Goal: Task Accomplishment & Management: Manage account settings

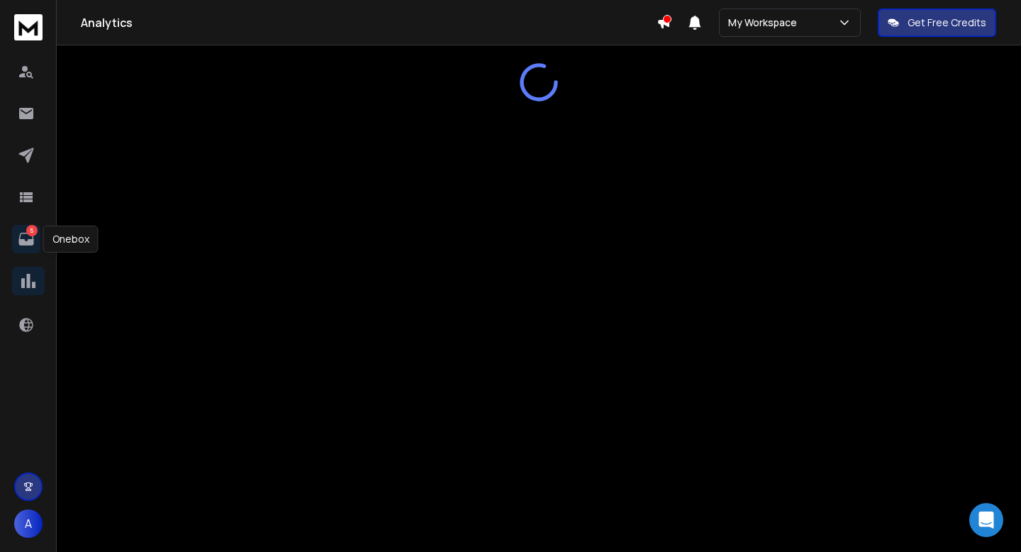
click at [25, 243] on icon at bounding box center [25, 239] width 15 height 13
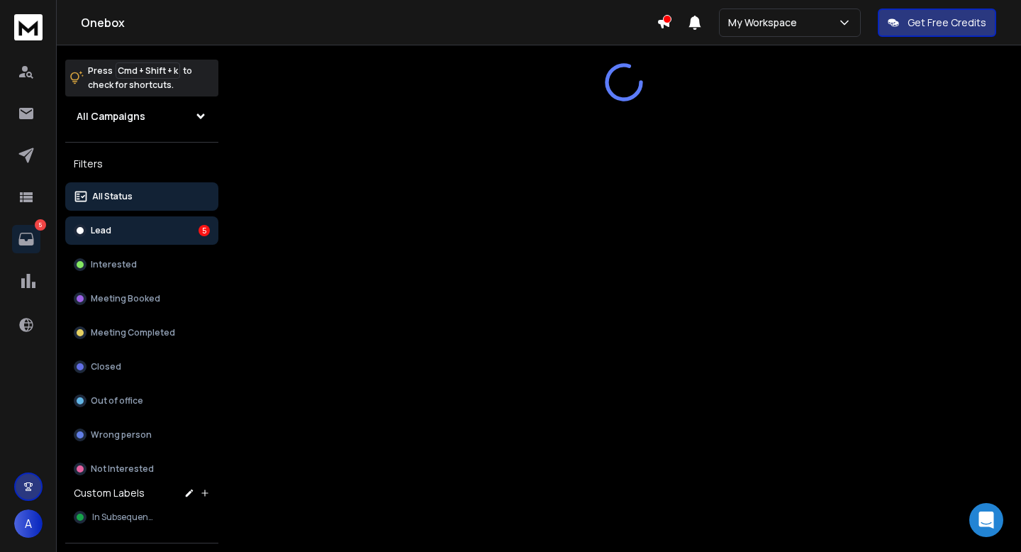
click at [118, 234] on button "Lead 5" at bounding box center [141, 230] width 153 height 28
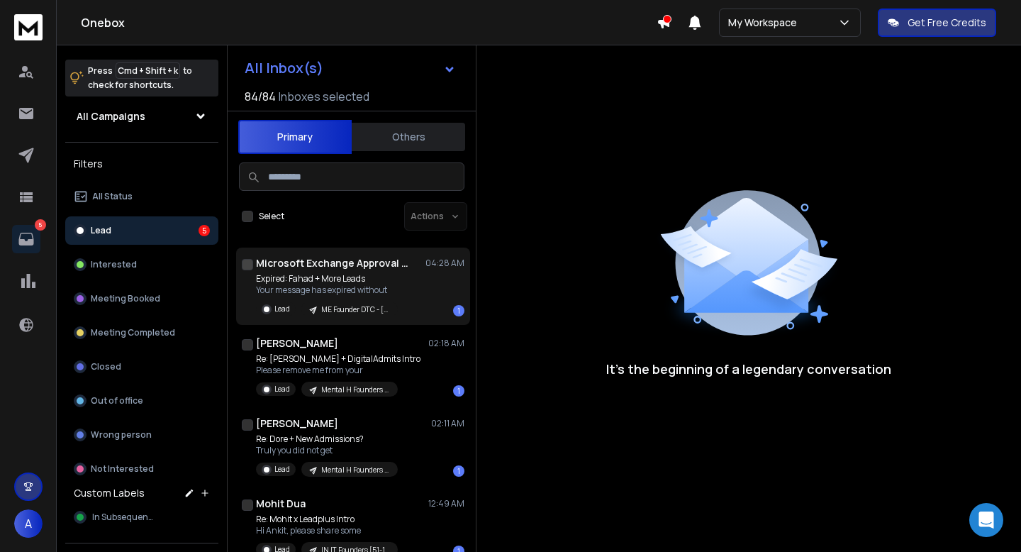
click at [389, 292] on p "Your message has expired without" at bounding box center [327, 289] width 142 height 11
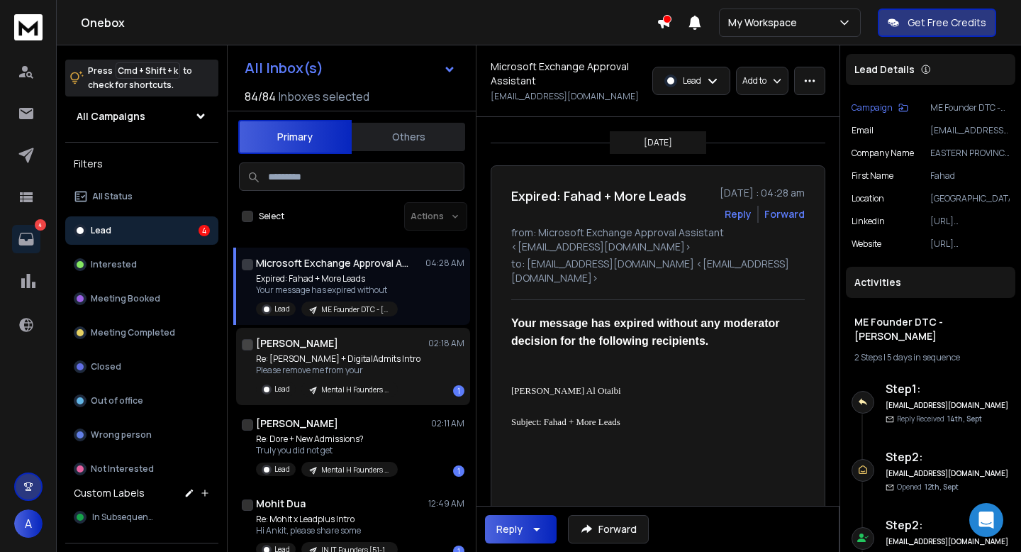
click at [394, 367] on p "Please remove me from your" at bounding box center [338, 370] width 165 height 11
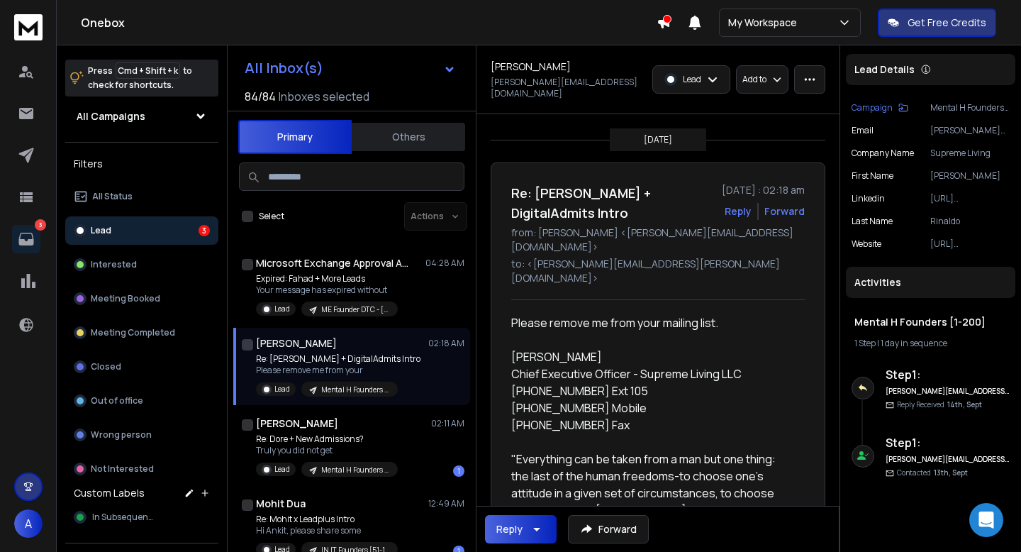
scroll to position [50, 0]
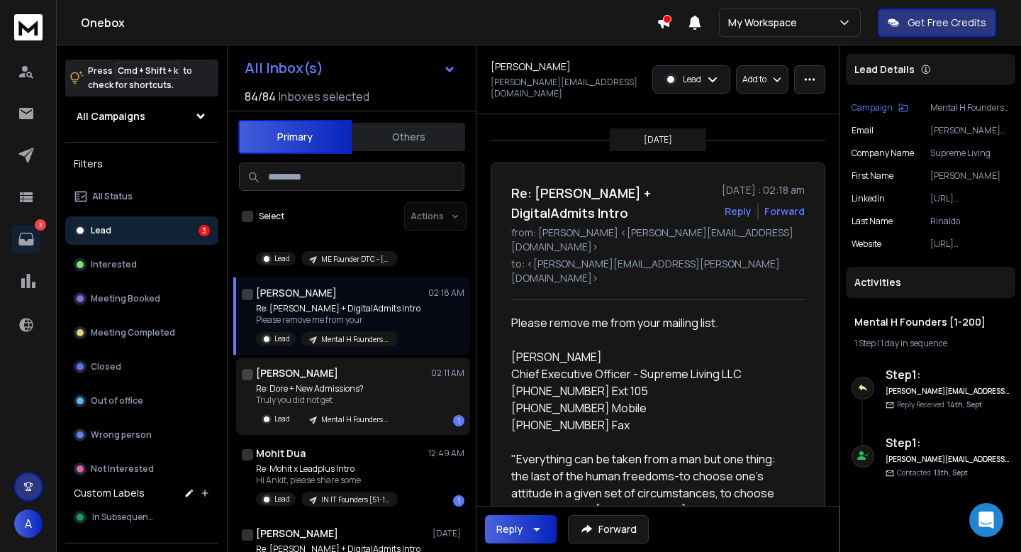
click at [384, 389] on p "Re: Dore + New Admissions?" at bounding box center [327, 388] width 142 height 11
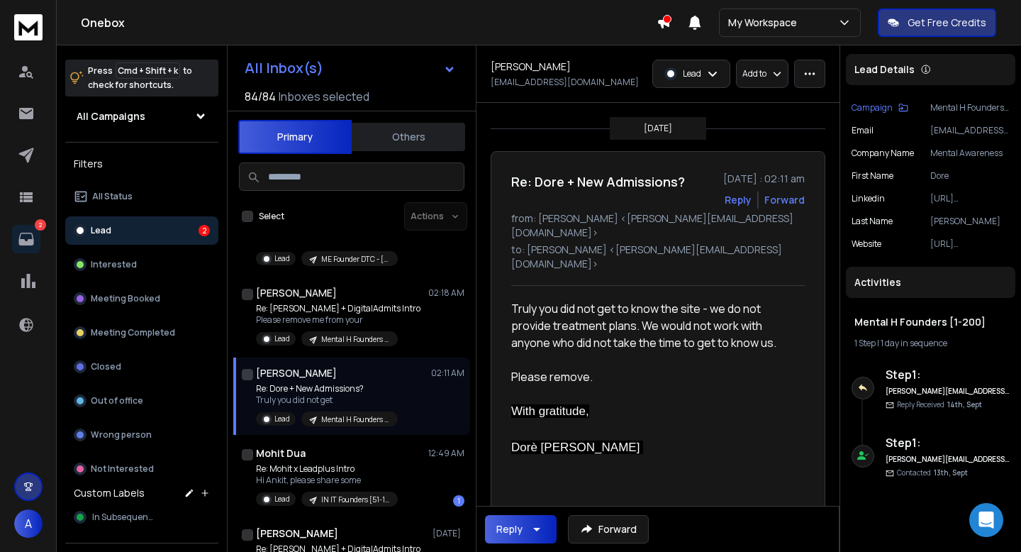
scroll to position [88, 0]
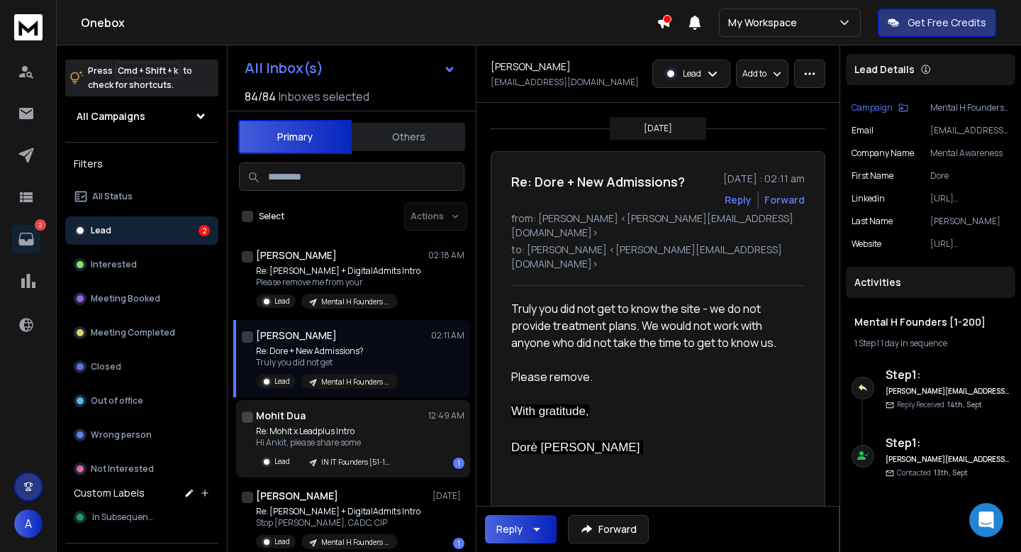
click at [377, 433] on p "Re: Mohit x Leadplus Intro" at bounding box center [327, 431] width 142 height 11
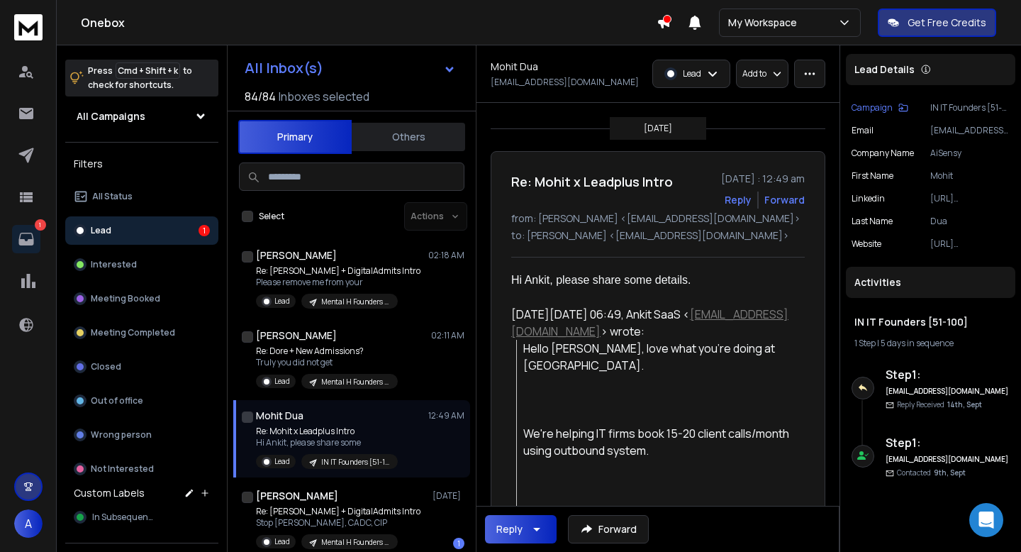
scroll to position [122, 0]
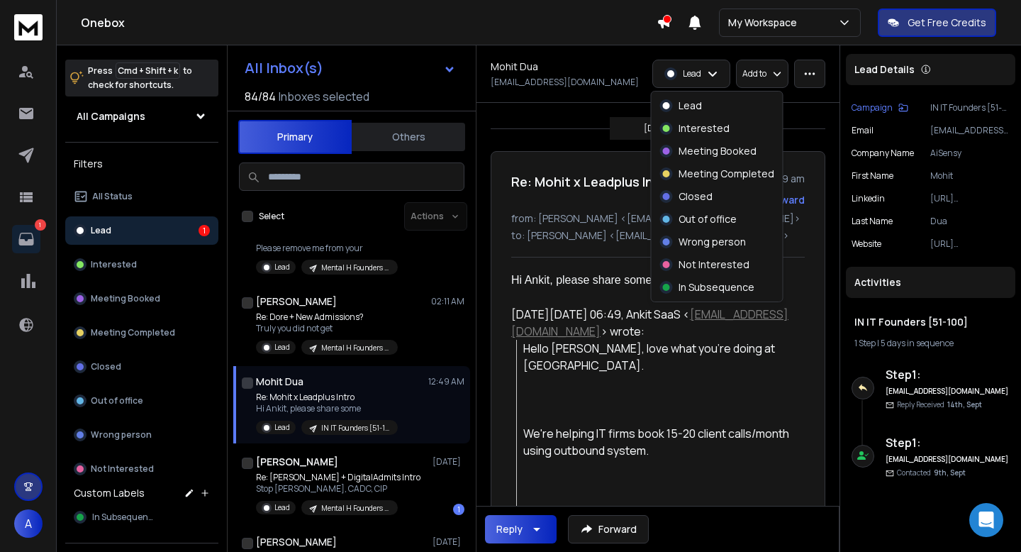
click at [704, 74] on div "Lead" at bounding box center [691, 73] width 77 height 27
click at [695, 124] on p "Interested" at bounding box center [704, 128] width 51 height 14
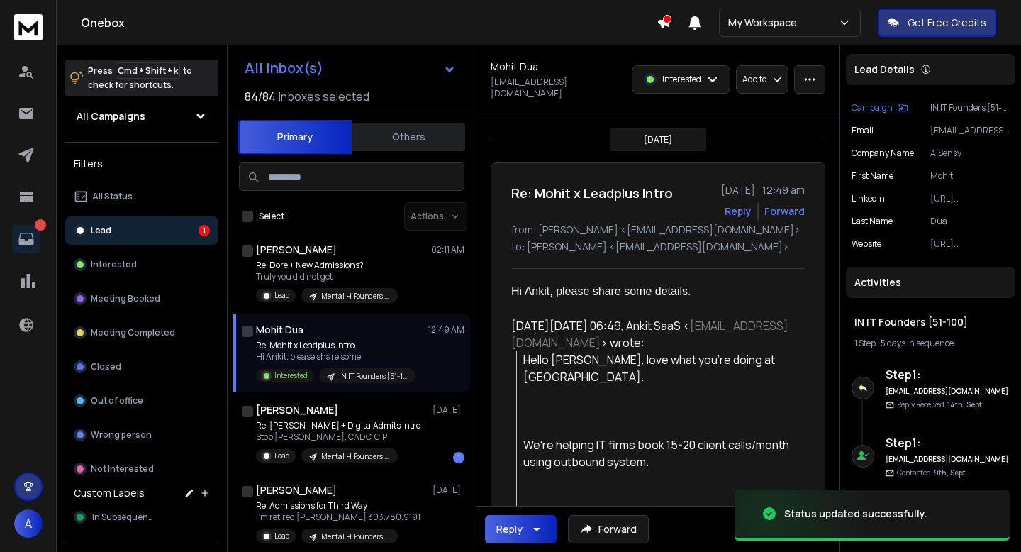
scroll to position [174, 0]
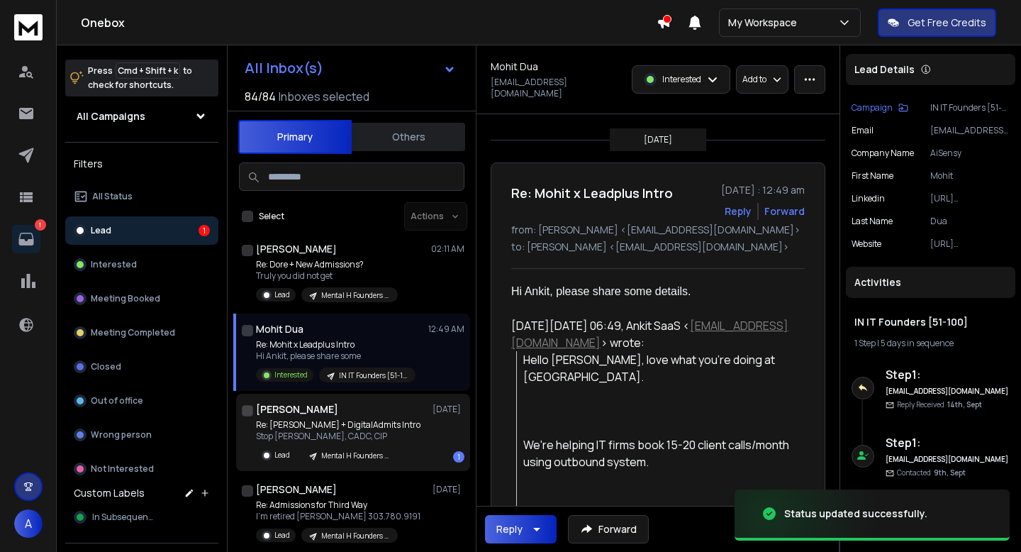
click at [343, 424] on p "Re: Ryan + DigitalAdmits Intro" at bounding box center [338, 424] width 165 height 11
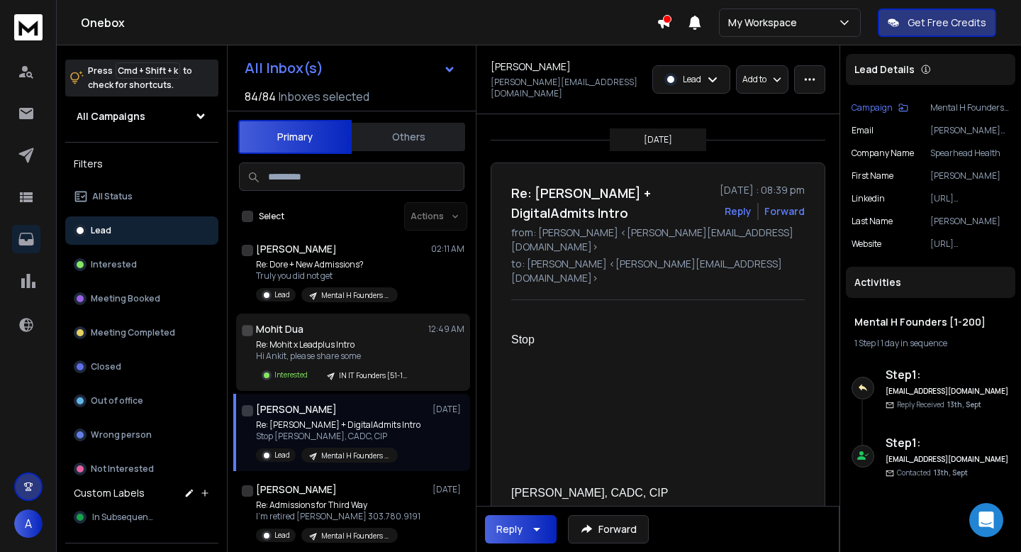
click at [359, 367] on div "IN IT Founders [51-100]" at bounding box center [367, 374] width 96 height 15
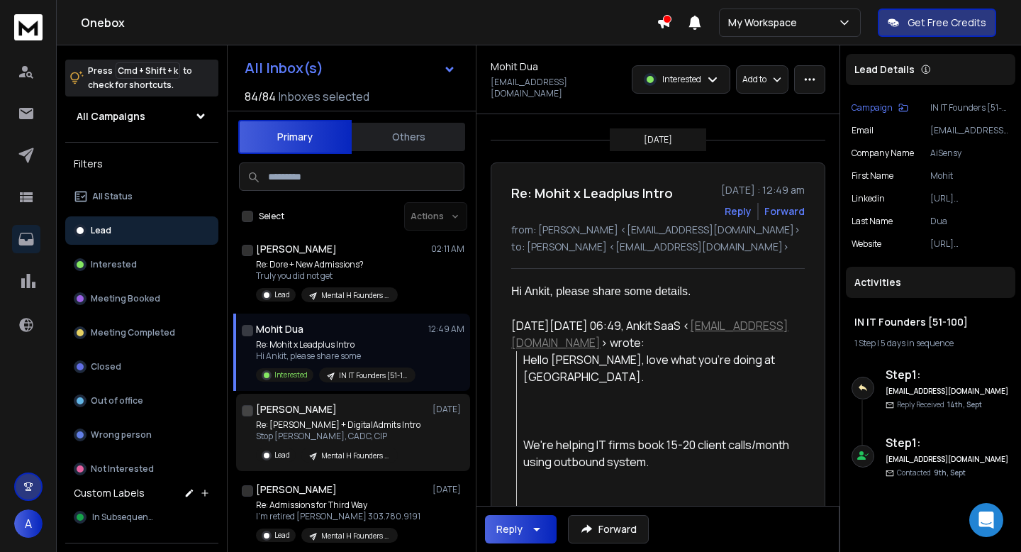
click at [387, 430] on p "Re: Ryan + DigitalAdmits Intro" at bounding box center [338, 424] width 165 height 11
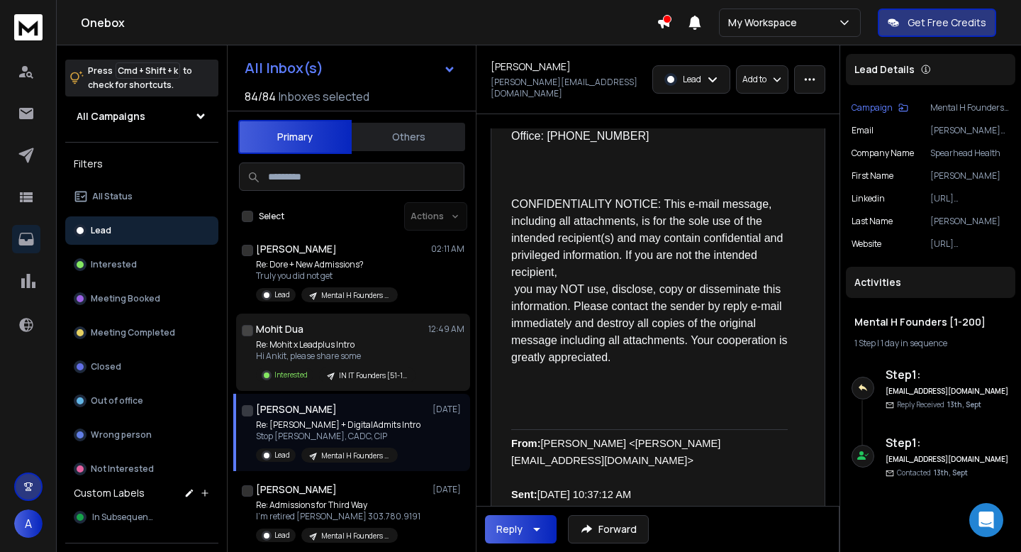
scroll to position [91, 0]
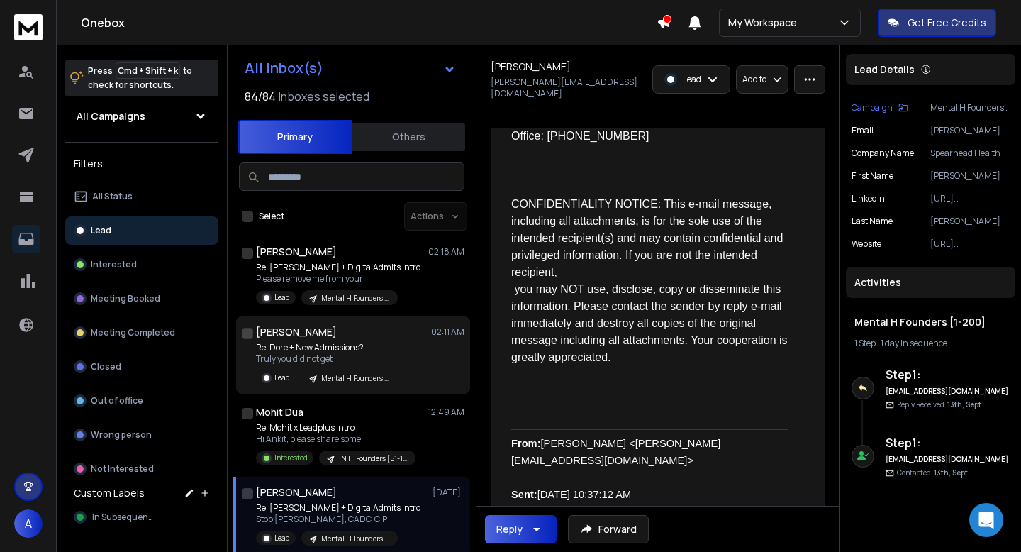
click at [377, 345] on p "Re: Dore + New Admissions?" at bounding box center [327, 347] width 142 height 11
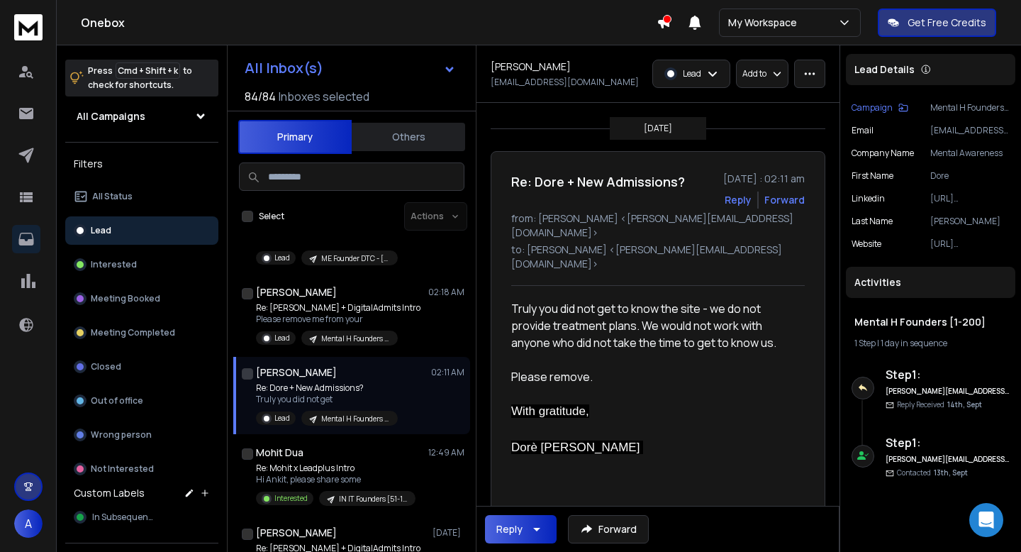
scroll to position [0, 0]
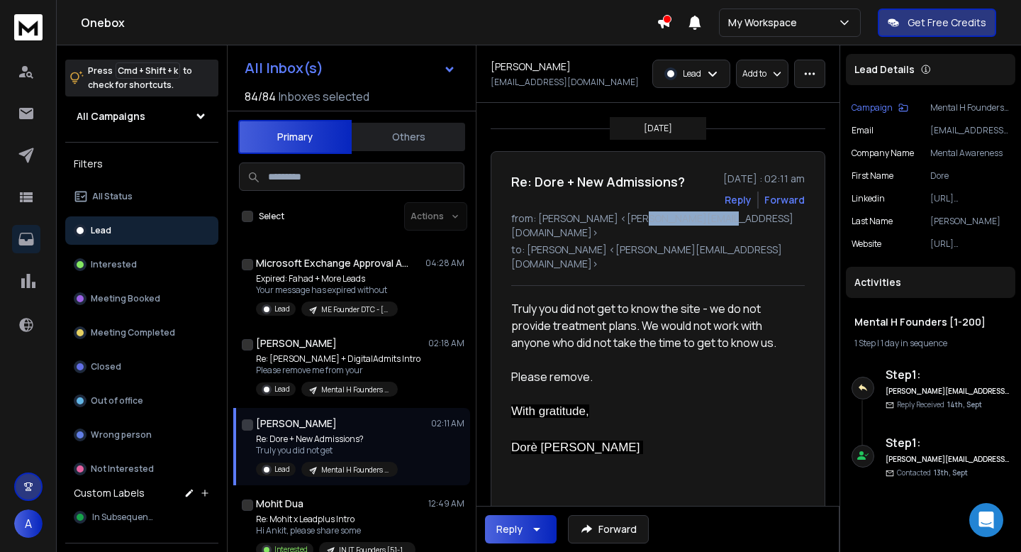
drag, startPoint x: 715, startPoint y: 223, endPoint x: 639, endPoint y: 223, distance: 75.9
click at [638, 223] on p "from: Dore Frances <dore@dorefrances.com>" at bounding box center [658, 225] width 294 height 28
copy p "dorefrances.com"
click at [30, 282] on icon at bounding box center [28, 280] width 21 height 21
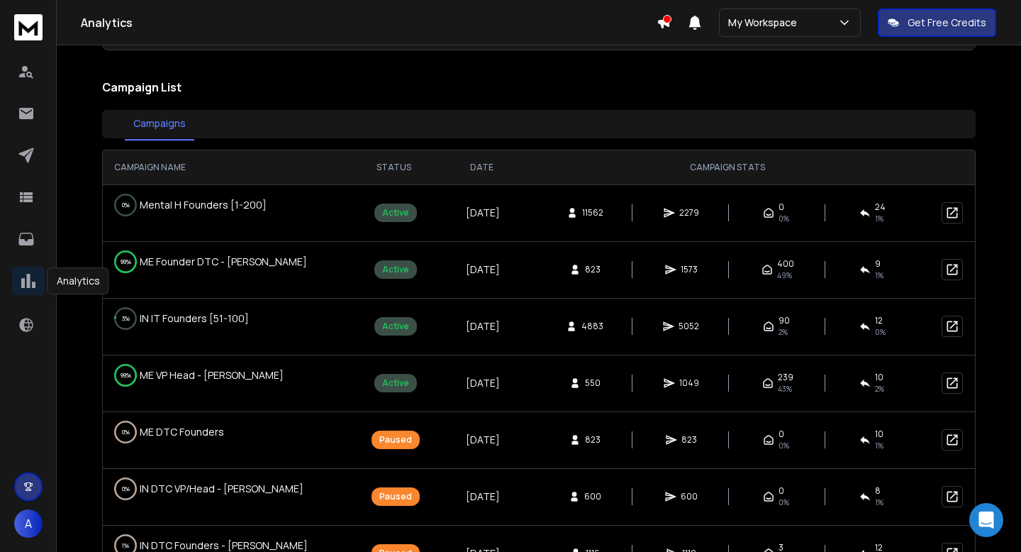
scroll to position [548, 0]
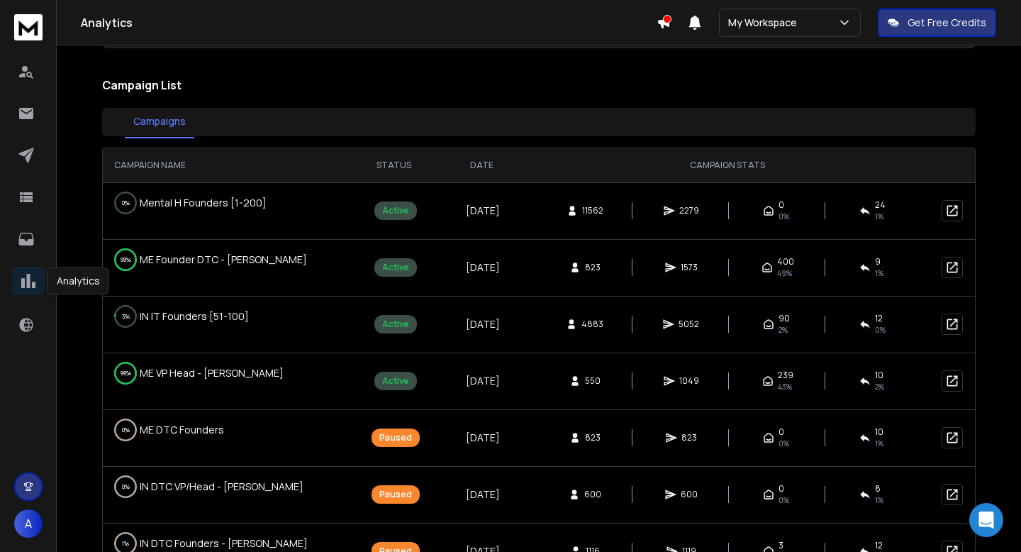
click at [951, 210] on icon at bounding box center [952, 211] width 11 height 11
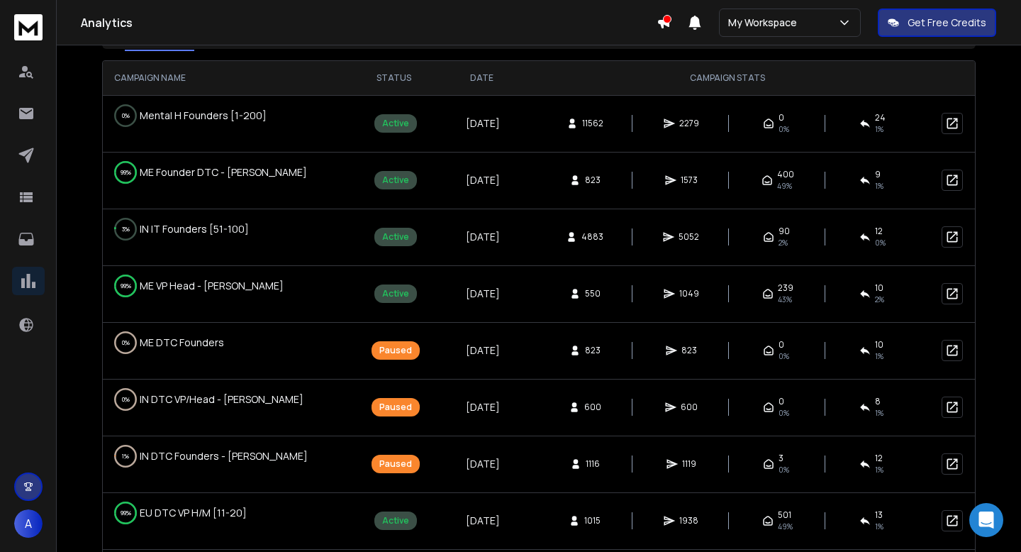
scroll to position [611, 0]
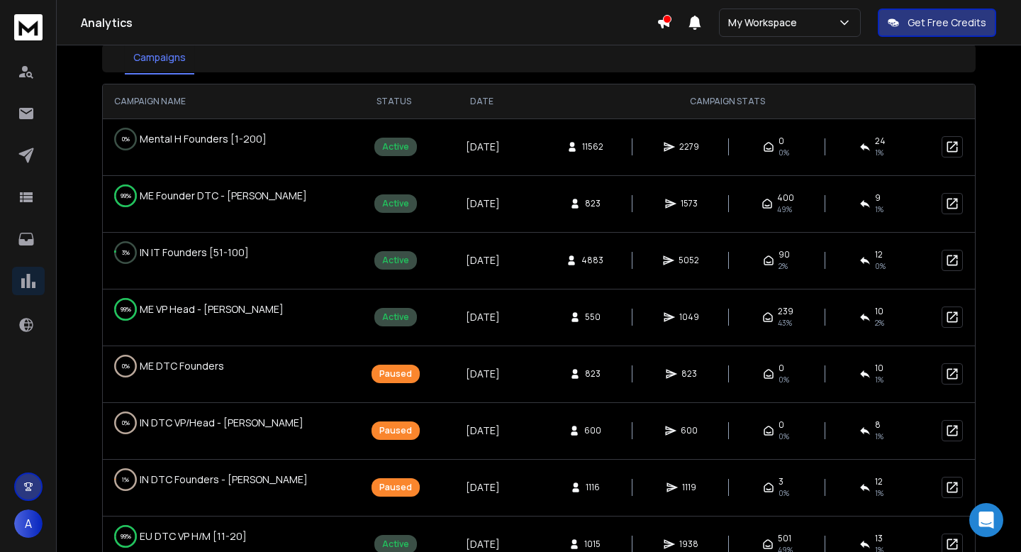
click at [950, 264] on icon at bounding box center [952, 260] width 14 height 14
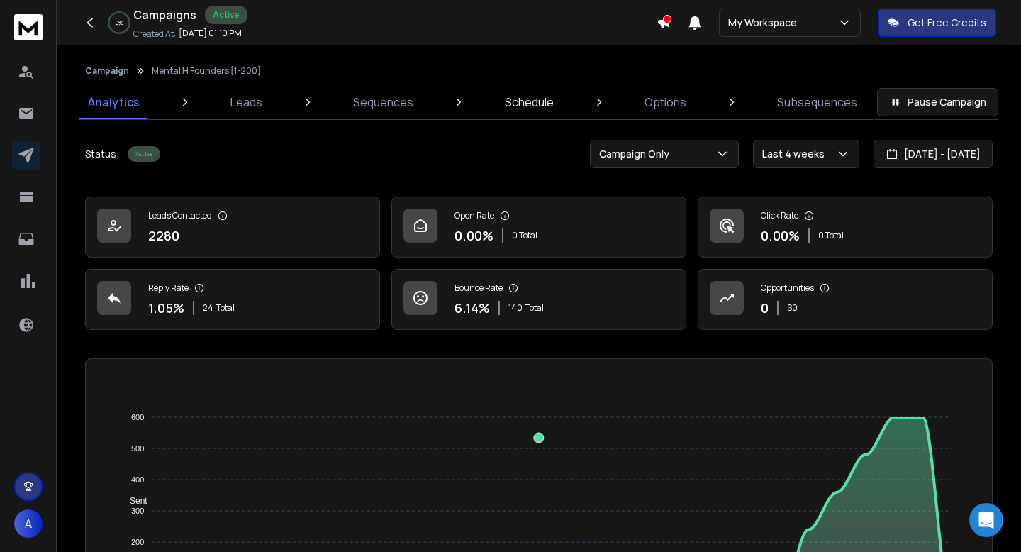
click at [513, 106] on p "Schedule" at bounding box center [529, 102] width 49 height 17
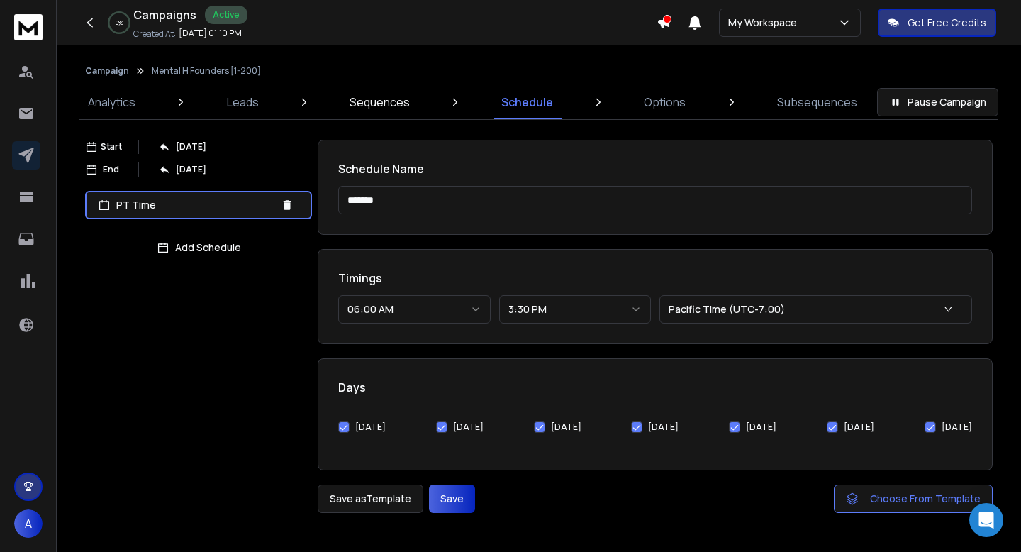
click at [360, 107] on p "Sequences" at bounding box center [380, 102] width 60 height 17
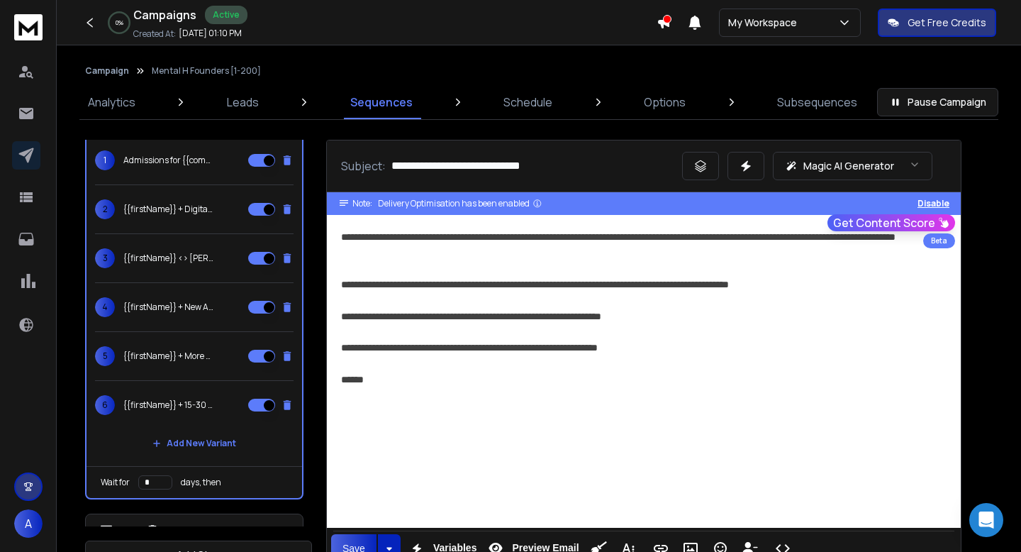
scroll to position [60, 0]
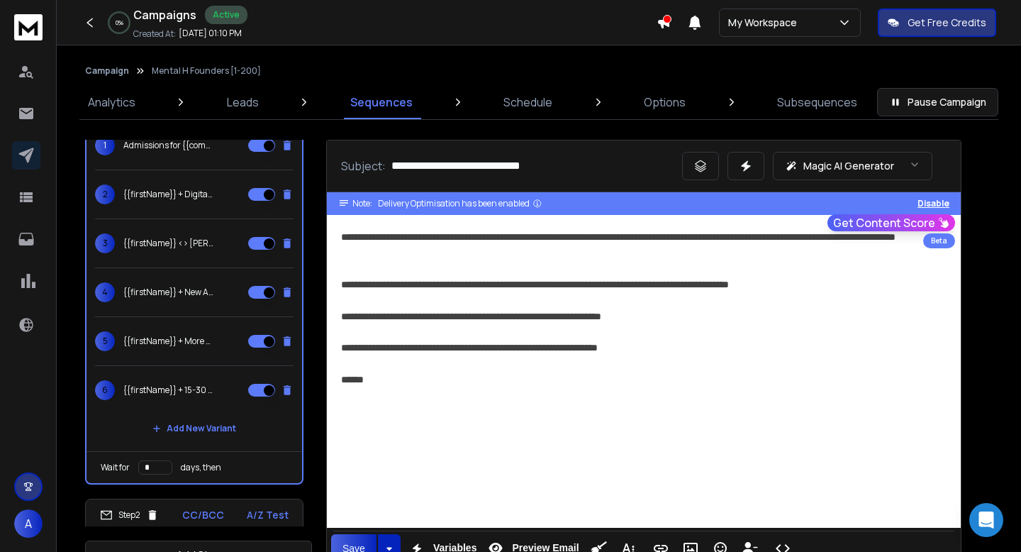
click at [162, 469] on input "*" at bounding box center [155, 467] width 34 height 14
type input "*"
click at [346, 484] on div "**********" at bounding box center [644, 371] width 634 height 313
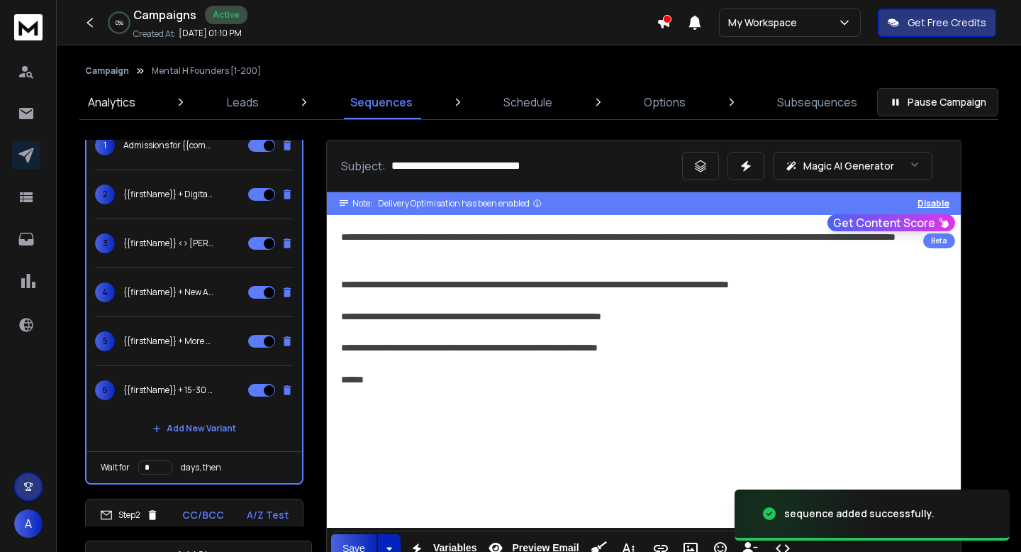
click at [110, 101] on p "Analytics" at bounding box center [112, 102] width 48 height 17
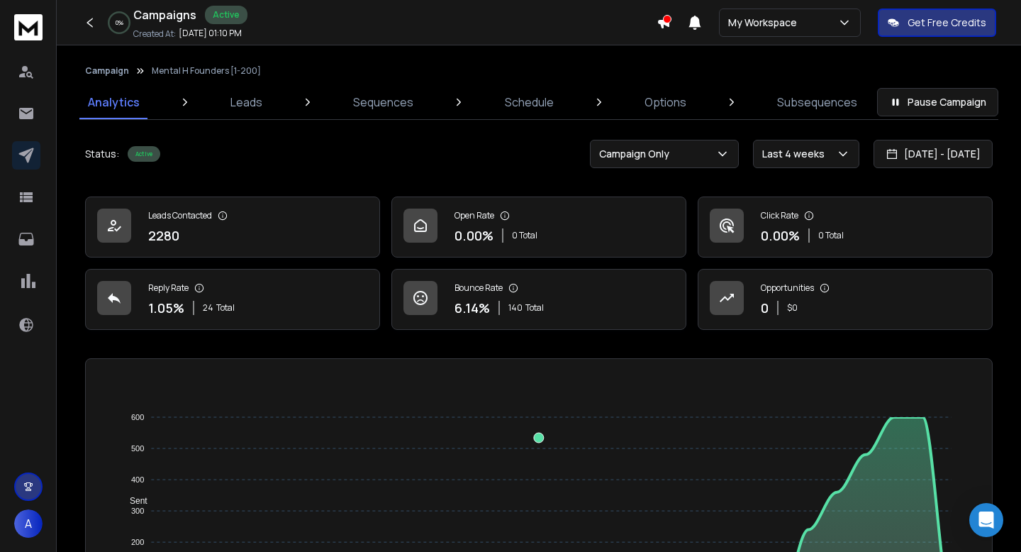
click at [370, 162] on div "Status: Active Pause Campaign Campaign Only Last 4 weeks 17 Aug 2025 - 14 Sep 2…" at bounding box center [539, 154] width 908 height 28
click at [23, 121] on icon at bounding box center [26, 113] width 17 height 17
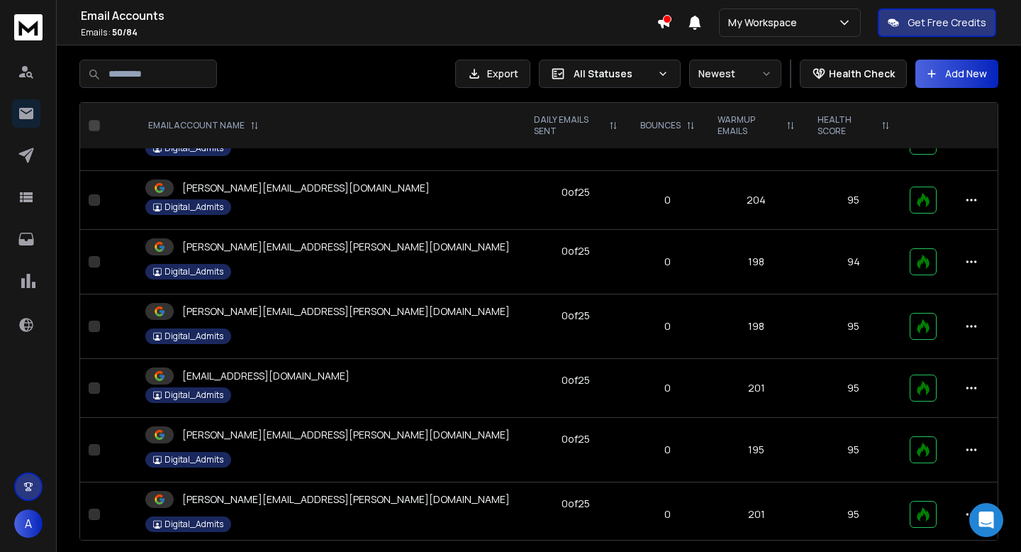
scroll to position [733, 0]
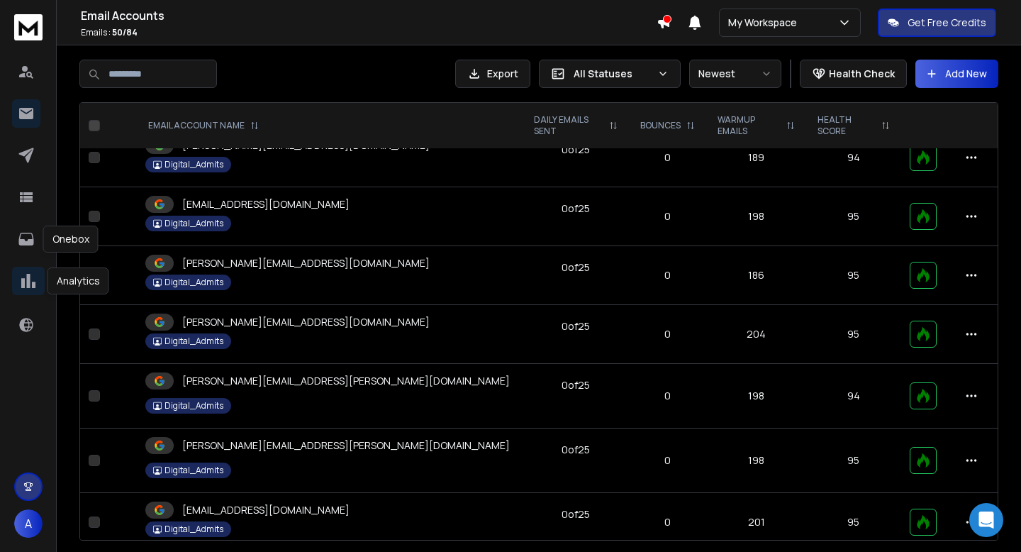
click at [27, 286] on icon at bounding box center [28, 281] width 14 height 14
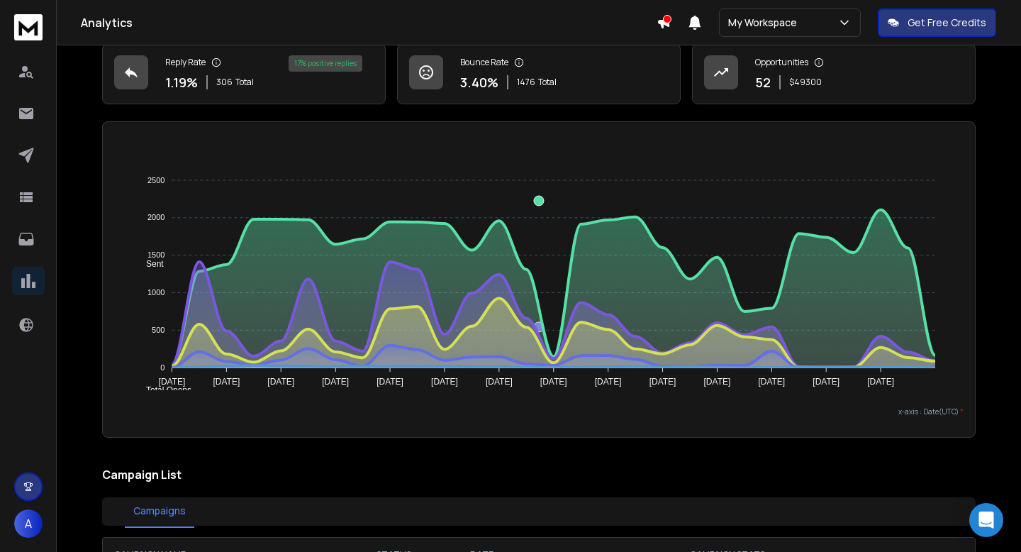
scroll to position [513, 0]
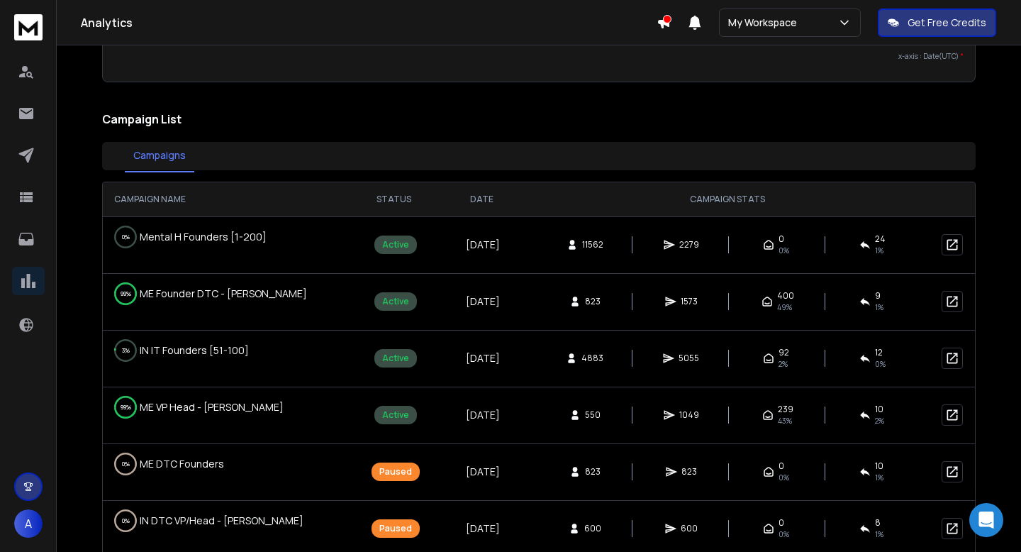
click at [947, 244] on icon at bounding box center [952, 245] width 14 height 14
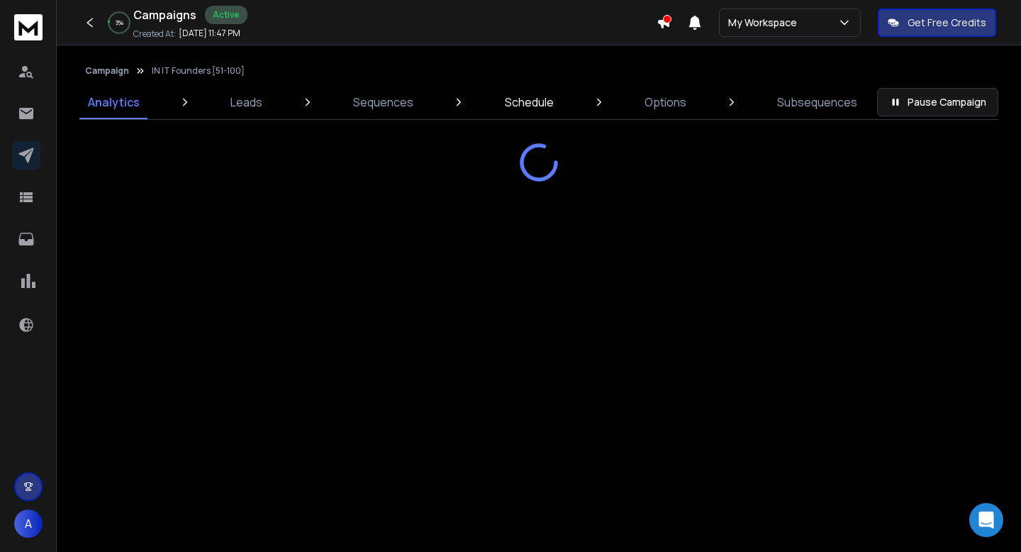
click at [535, 98] on p "Schedule" at bounding box center [529, 102] width 49 height 17
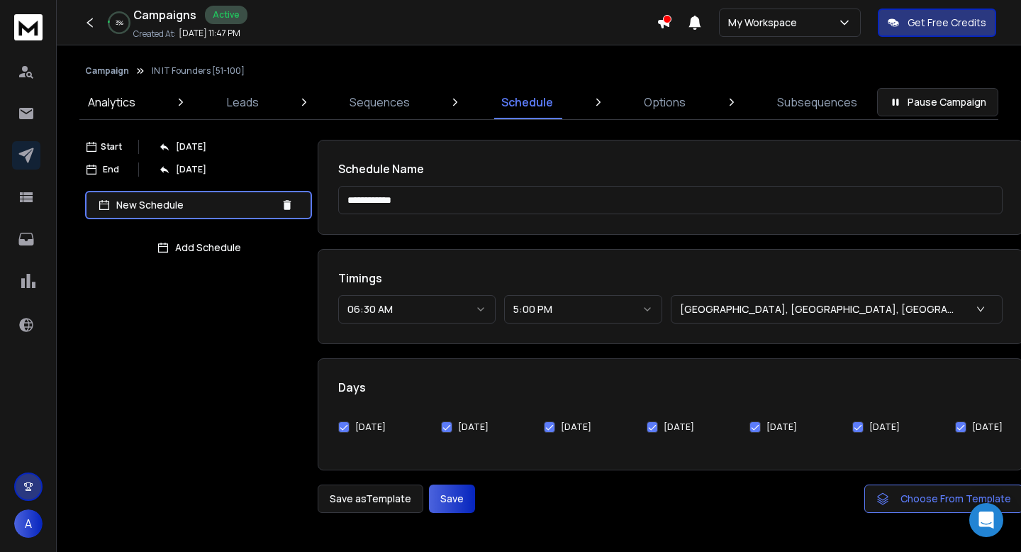
click at [104, 102] on p "Analytics" at bounding box center [112, 102] width 48 height 17
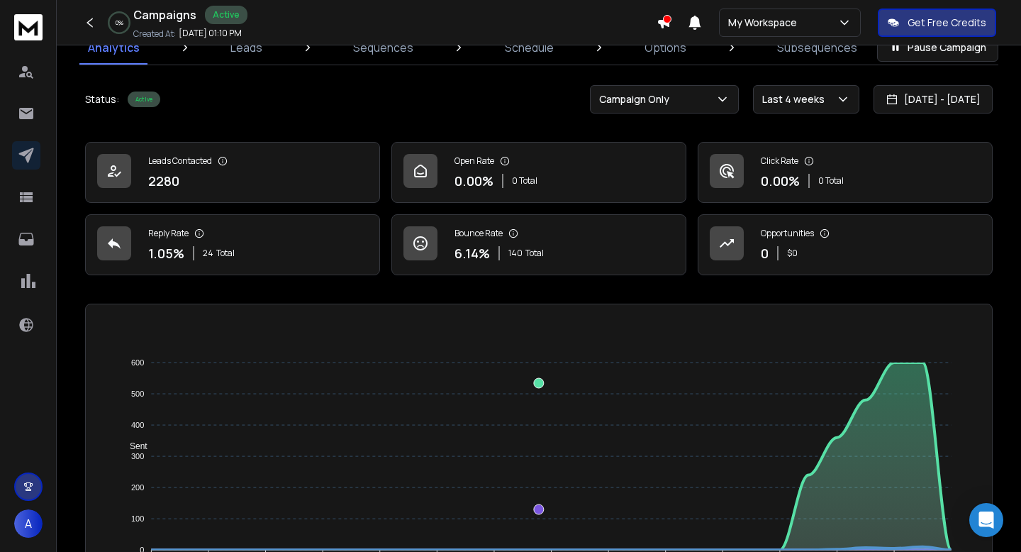
scroll to position [75, 0]
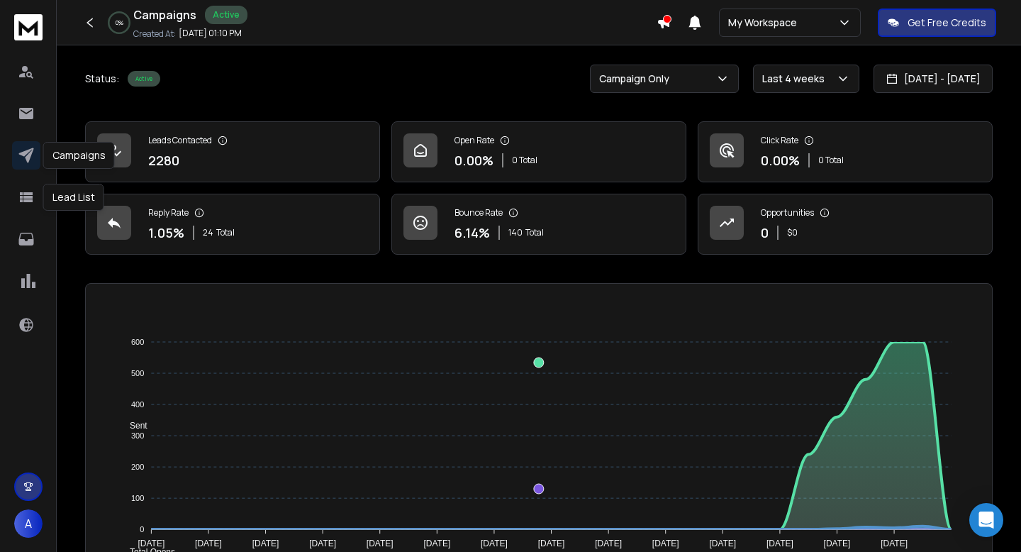
click at [28, 157] on icon at bounding box center [25, 155] width 15 height 15
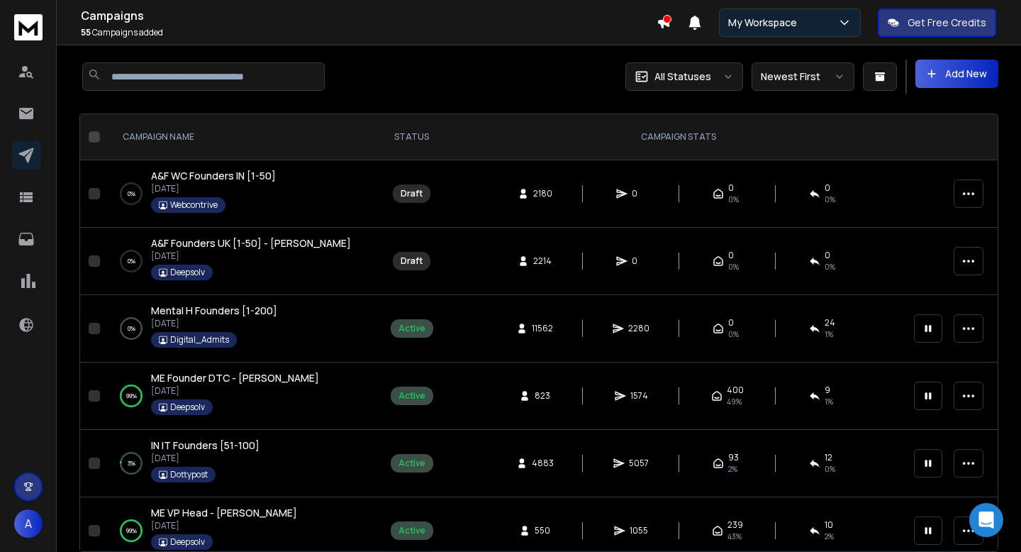
click at [779, 28] on p "My Workspace" at bounding box center [765, 23] width 74 height 14
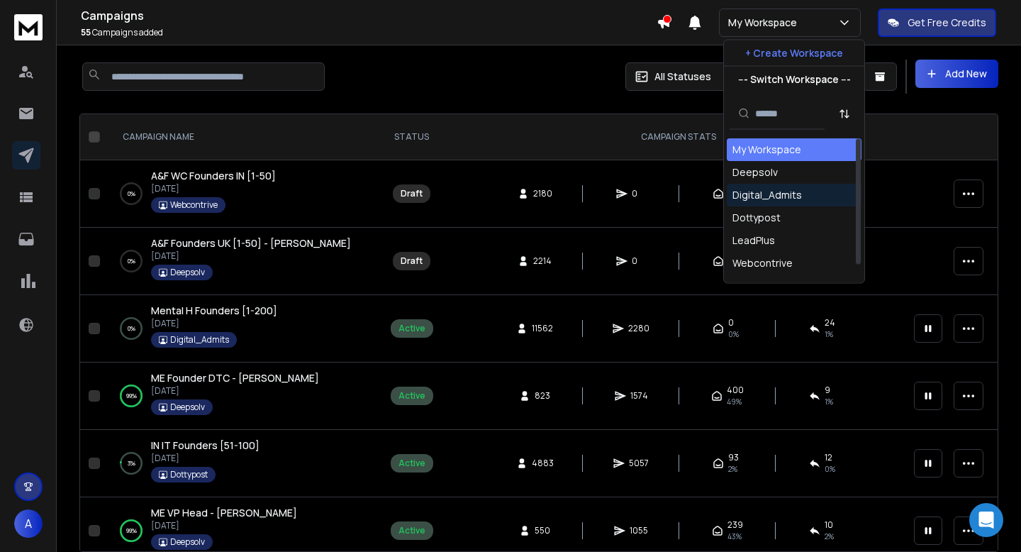
click at [760, 201] on div "Digital_Admits" at bounding box center [768, 195] width 70 height 14
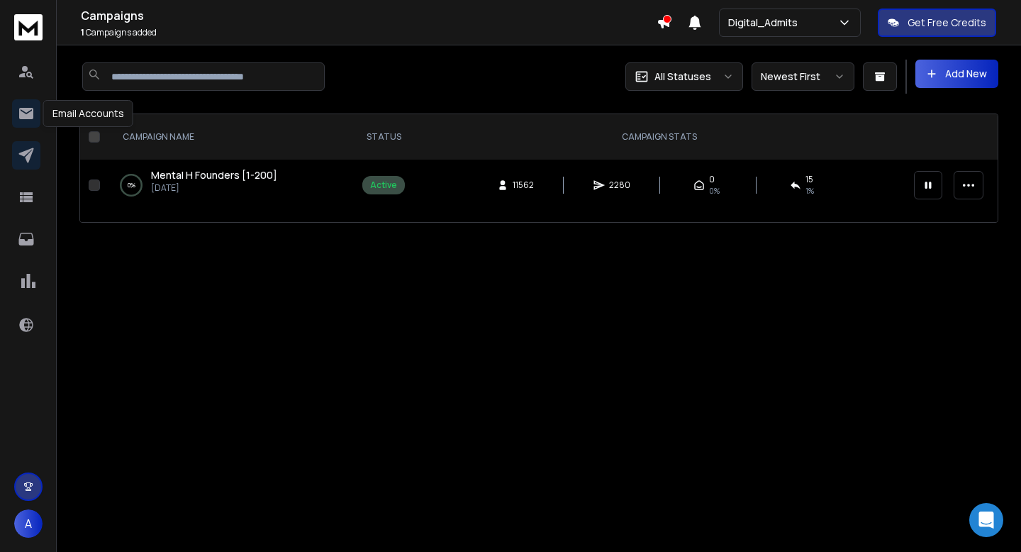
click at [23, 106] on icon at bounding box center [26, 113] width 17 height 17
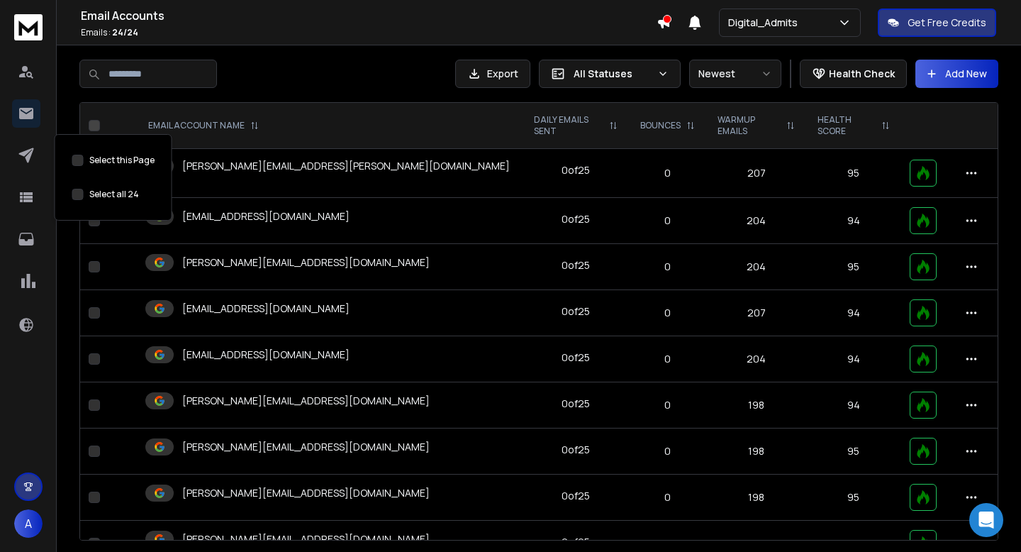
click at [93, 123] on button "Select this Page" at bounding box center [94, 125] width 11 height 11
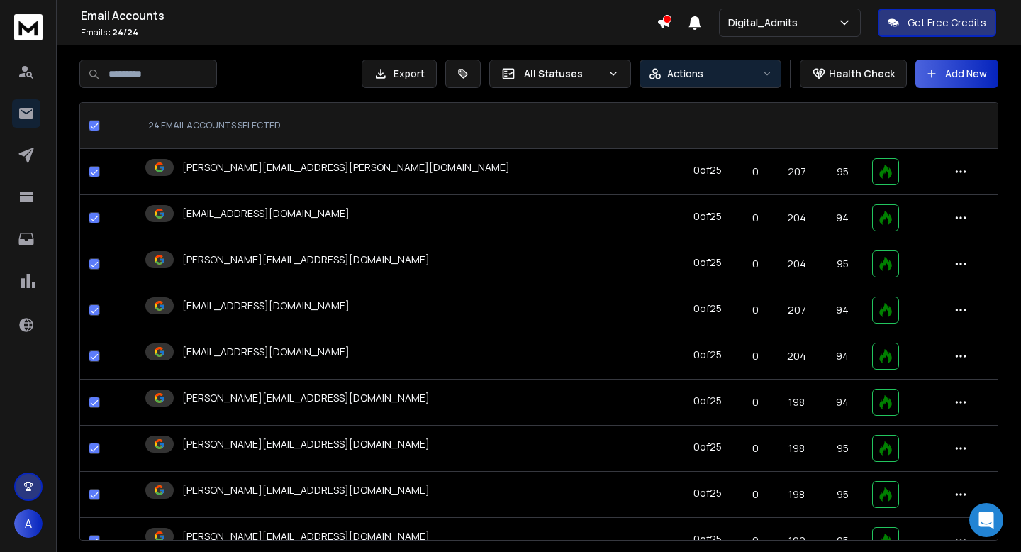
click at [716, 82] on button "Actions" at bounding box center [711, 74] width 142 height 28
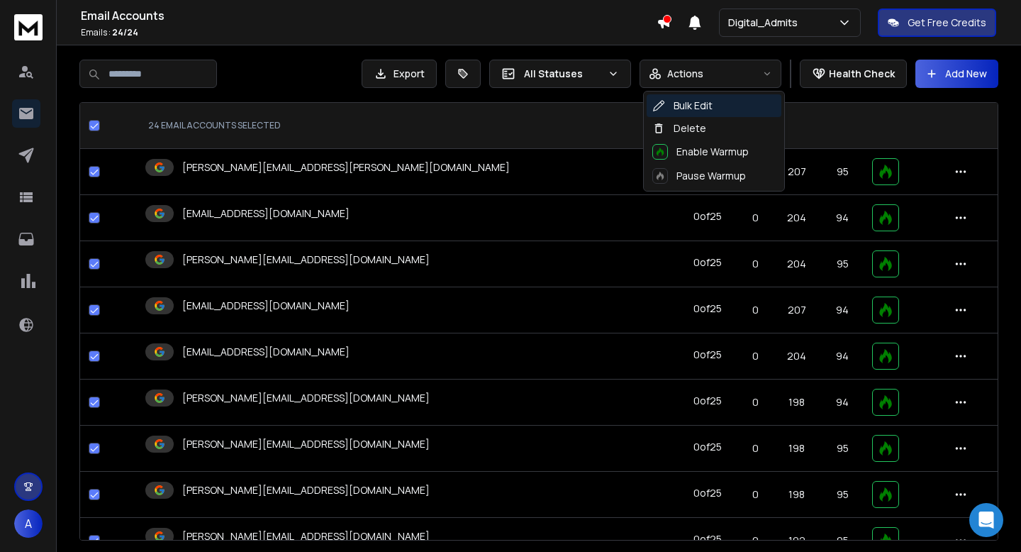
click at [703, 104] on div "Bulk Edit" at bounding box center [682, 106] width 60 height 14
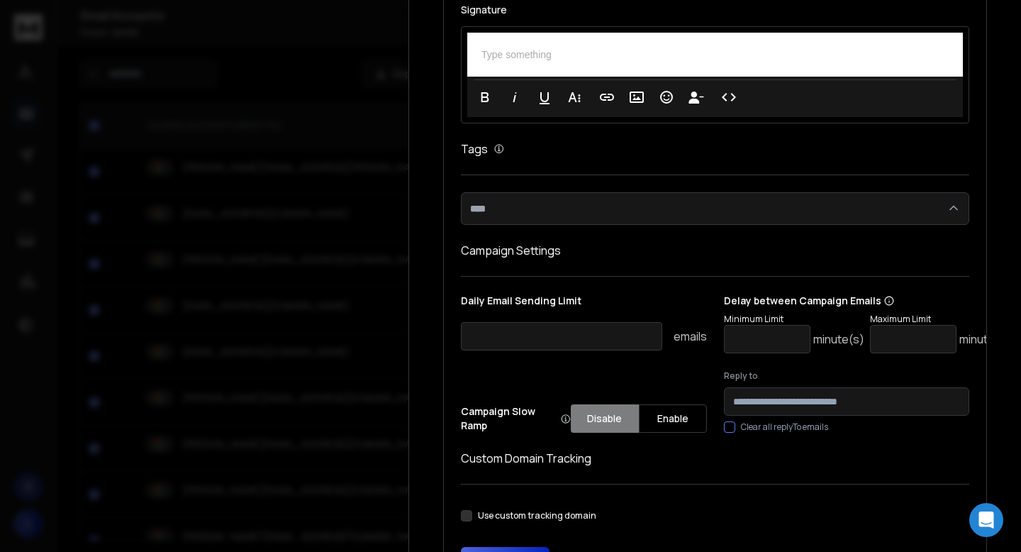
scroll to position [206, 0]
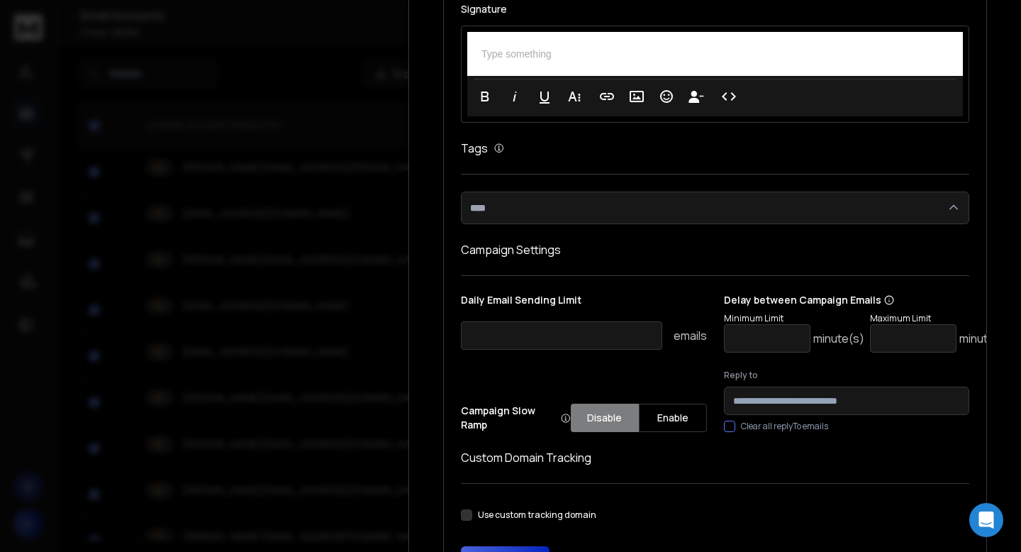
click at [570, 345] on input "number" at bounding box center [561, 335] width 201 height 28
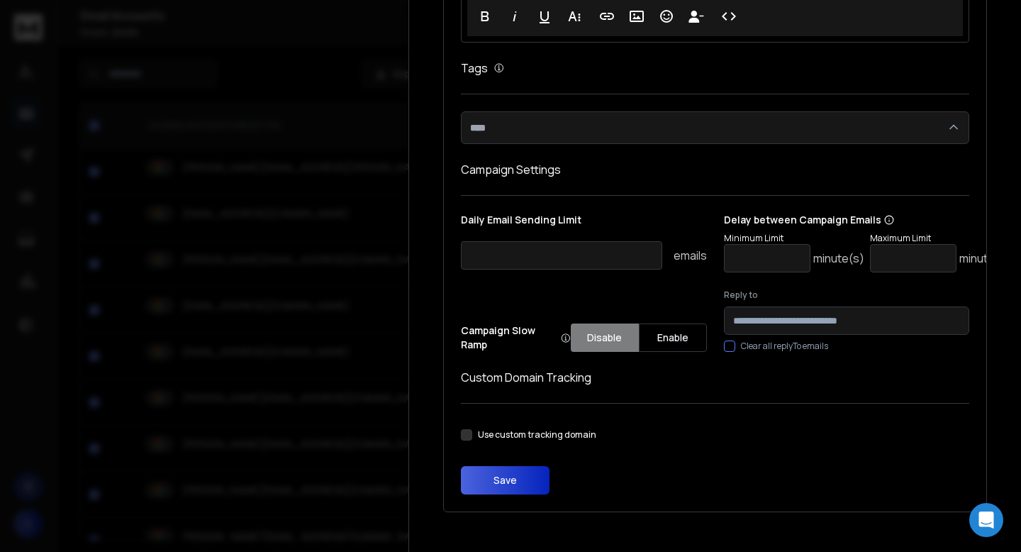
type input "**"
click at [501, 485] on button "Save" at bounding box center [505, 480] width 89 height 28
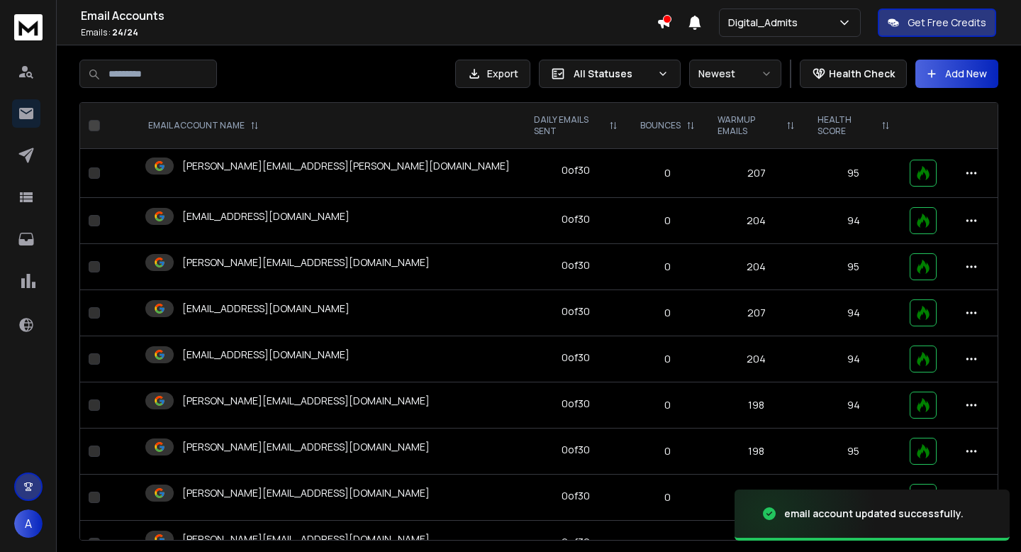
click at [291, 262] on p "[PERSON_NAME][EMAIL_ADDRESS][DOMAIN_NAME]" at bounding box center [306, 262] width 248 height 14
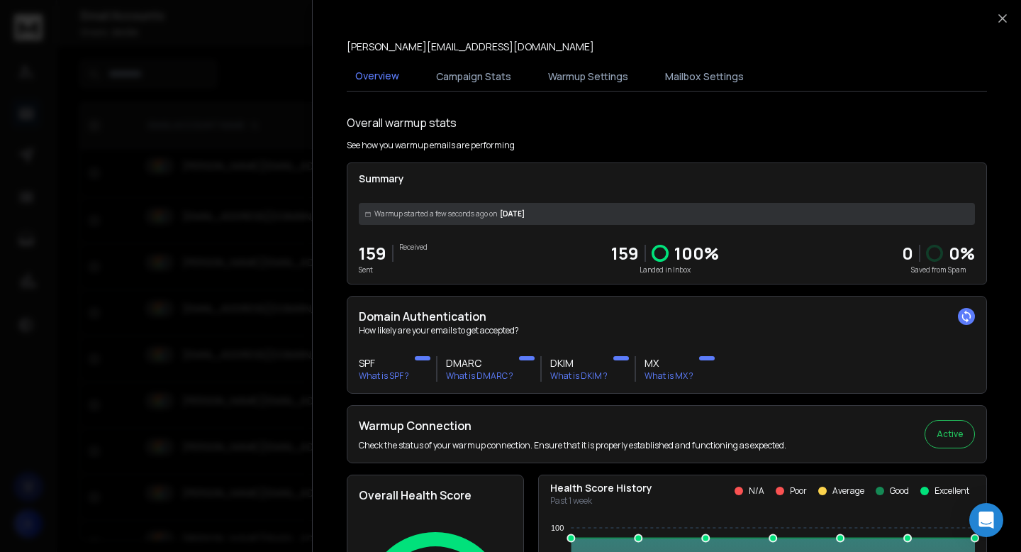
click at [584, 66] on button "Warmup Settings" at bounding box center [588, 76] width 97 height 31
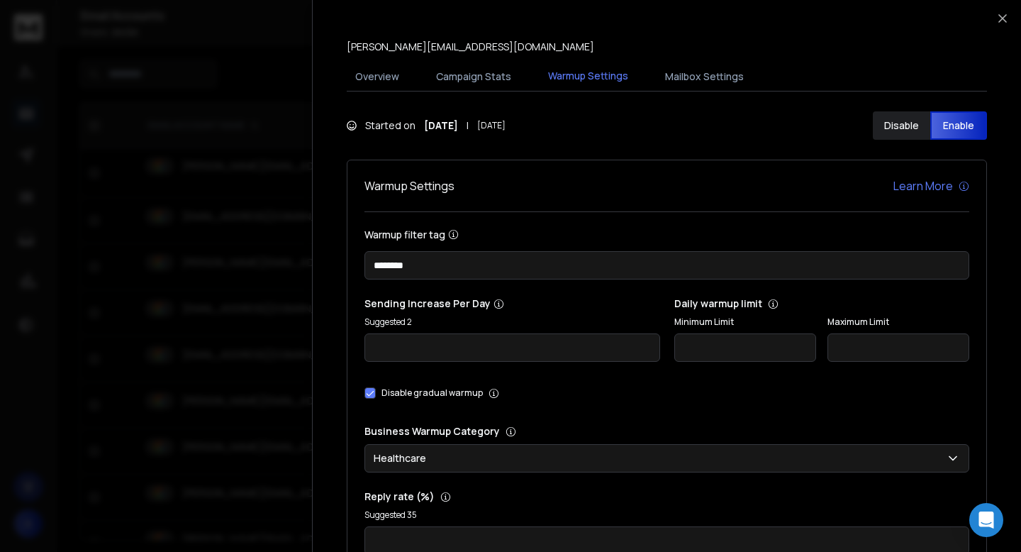
click at [258, 311] on div at bounding box center [510, 276] width 1021 height 552
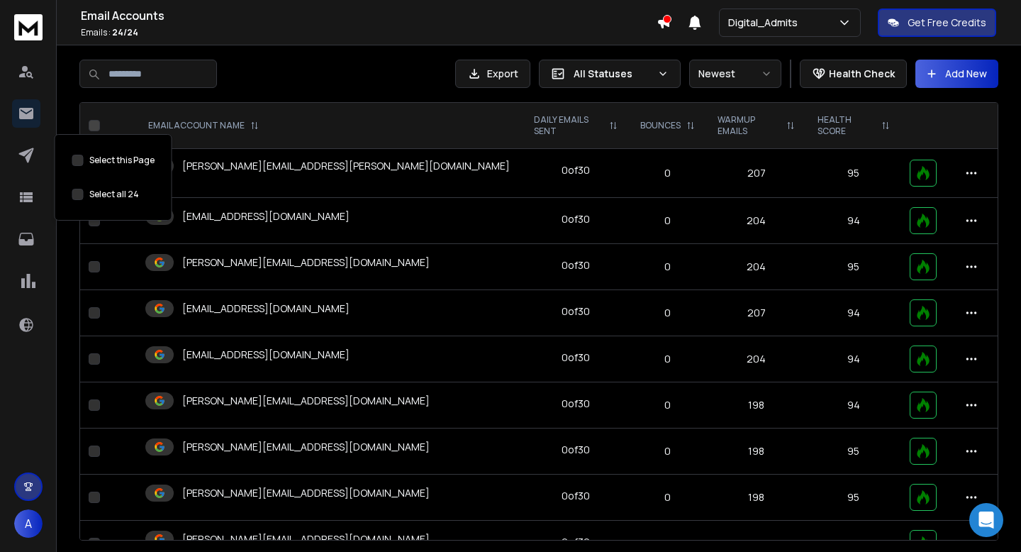
click at [95, 125] on button "Select this Page" at bounding box center [94, 125] width 11 height 11
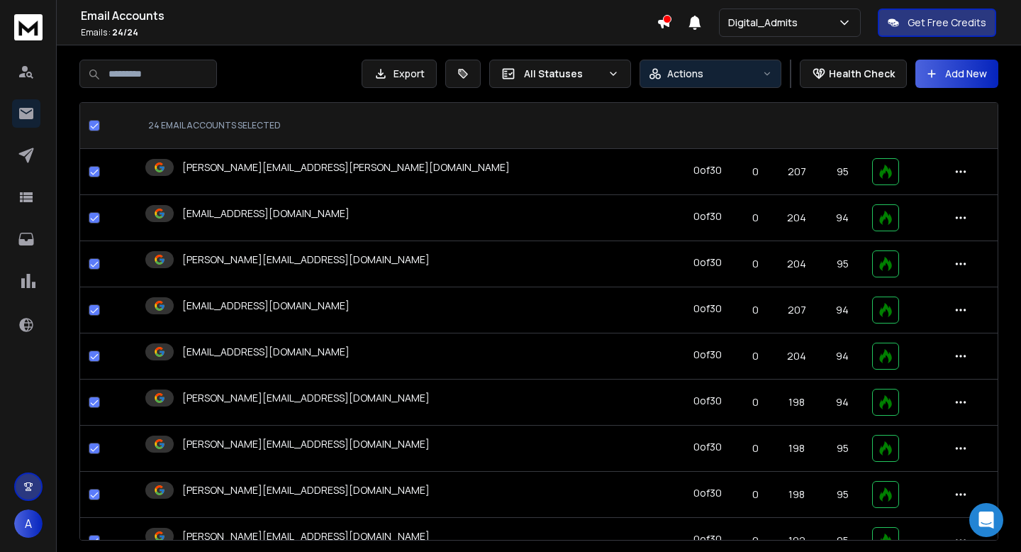
click at [700, 76] on p "Actions" at bounding box center [685, 74] width 36 height 14
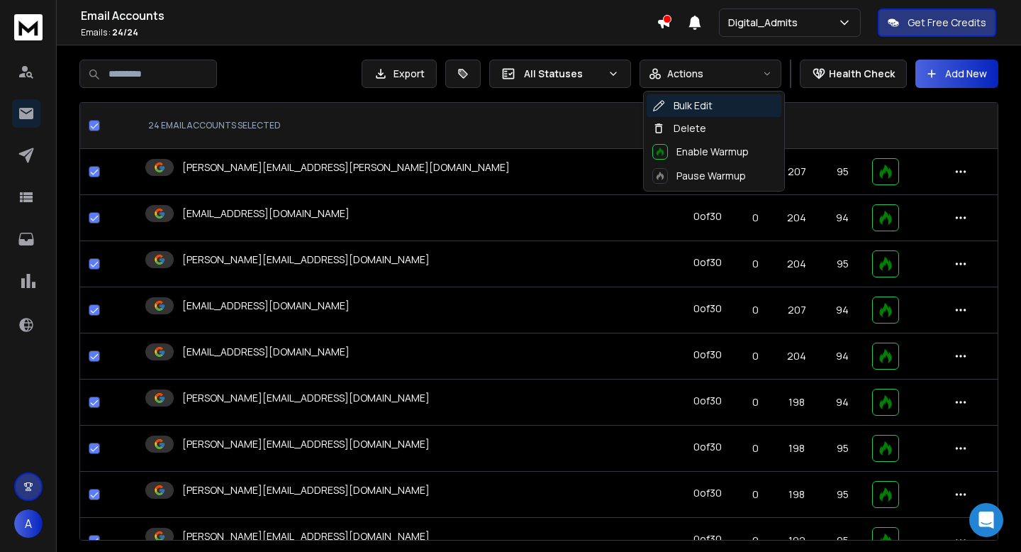
click at [692, 110] on div "Bulk Edit" at bounding box center [682, 106] width 60 height 14
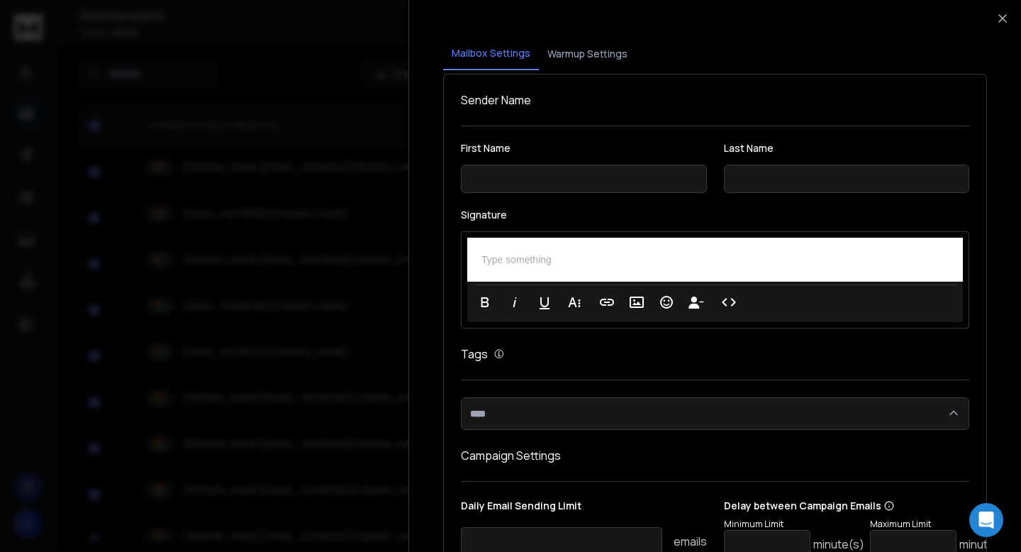
click at [589, 45] on button "Warmup Settings" at bounding box center [587, 53] width 97 height 31
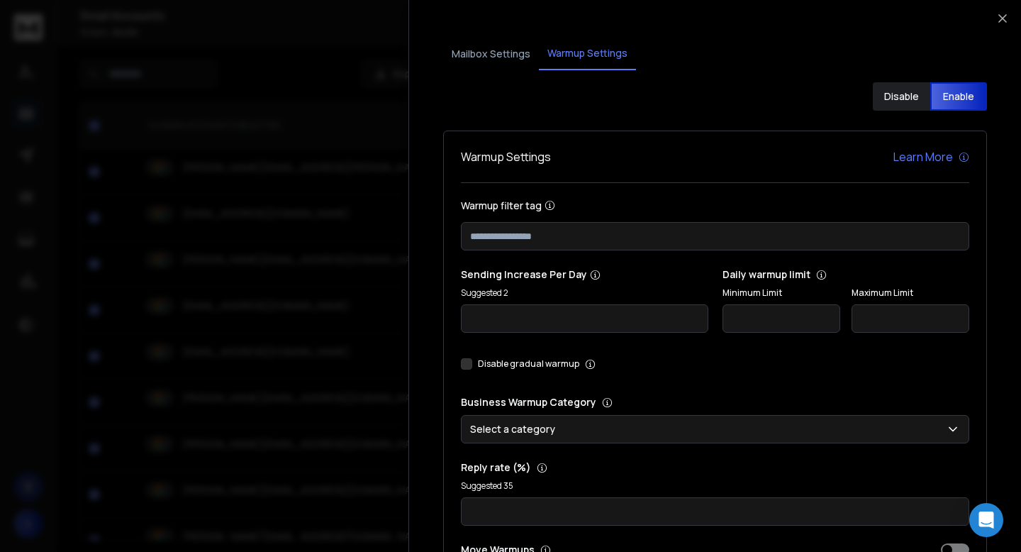
click at [804, 320] on input "number" at bounding box center [782, 318] width 118 height 28
type input "**"
click at [916, 325] on input "number" at bounding box center [911, 318] width 118 height 28
type input "**"
click at [809, 358] on div "Disable gradual warmup" at bounding box center [715, 364] width 508 height 28
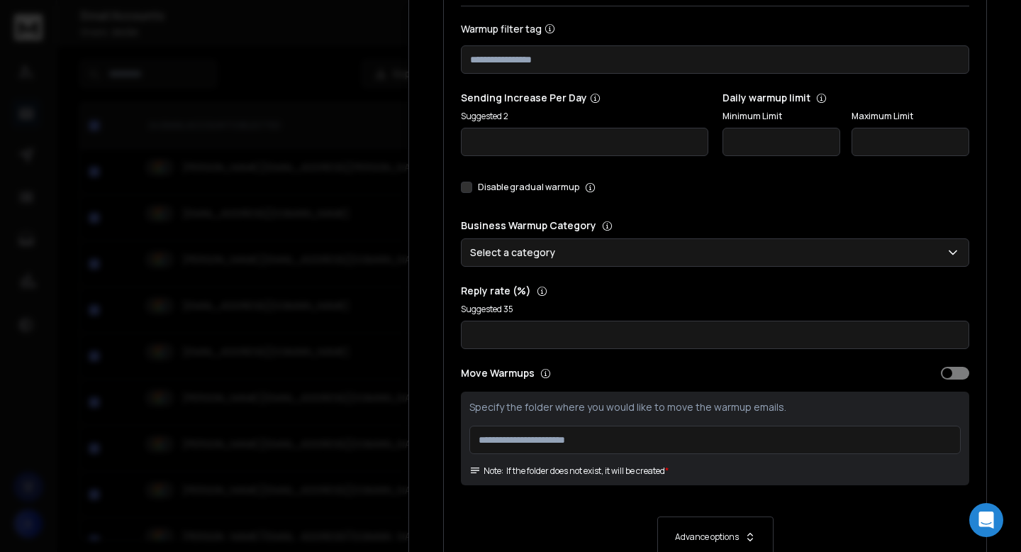
scroll to position [182, 0]
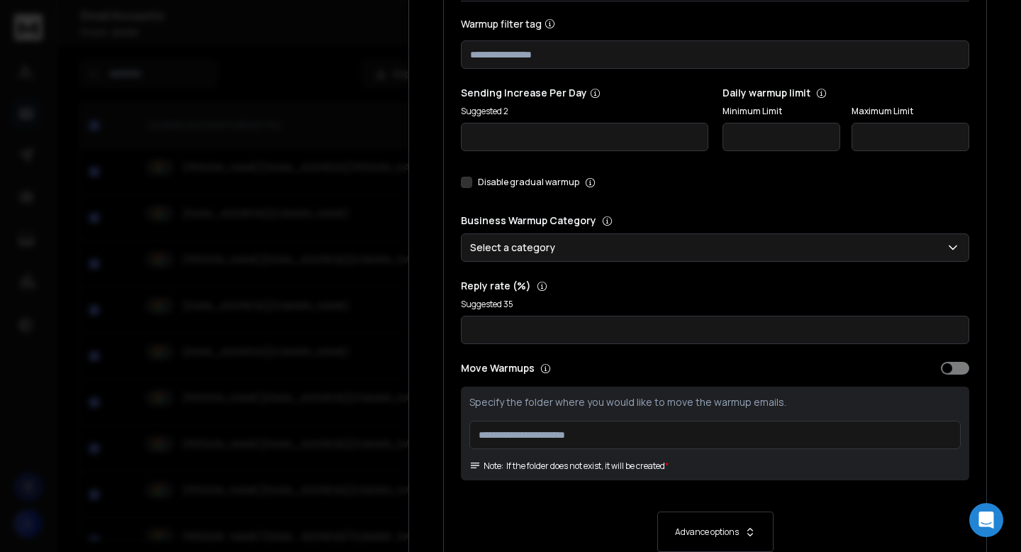
click at [674, 340] on input "number" at bounding box center [715, 330] width 508 height 28
type input "**"
click at [616, 302] on p "Suggested 35" at bounding box center [715, 304] width 508 height 11
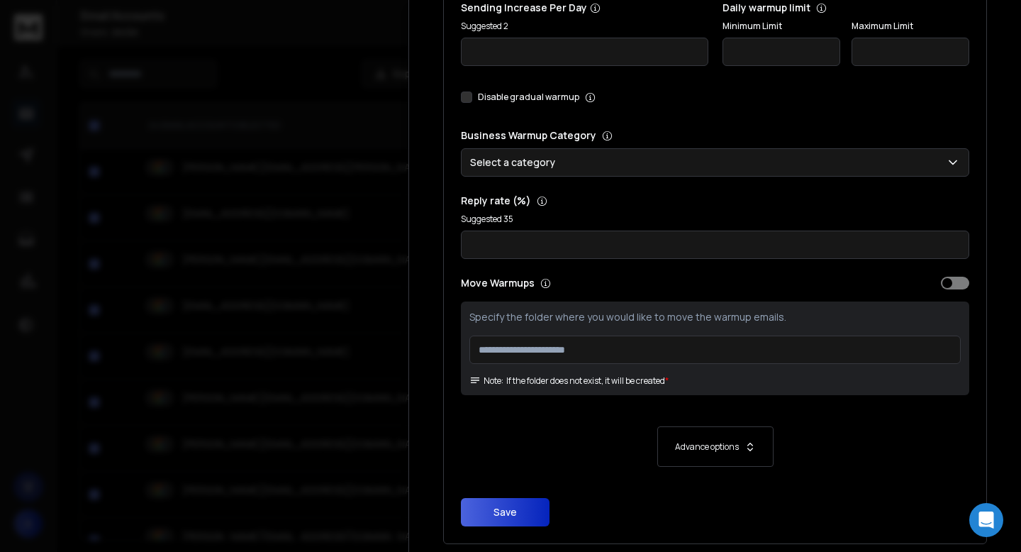
scroll to position [299, 0]
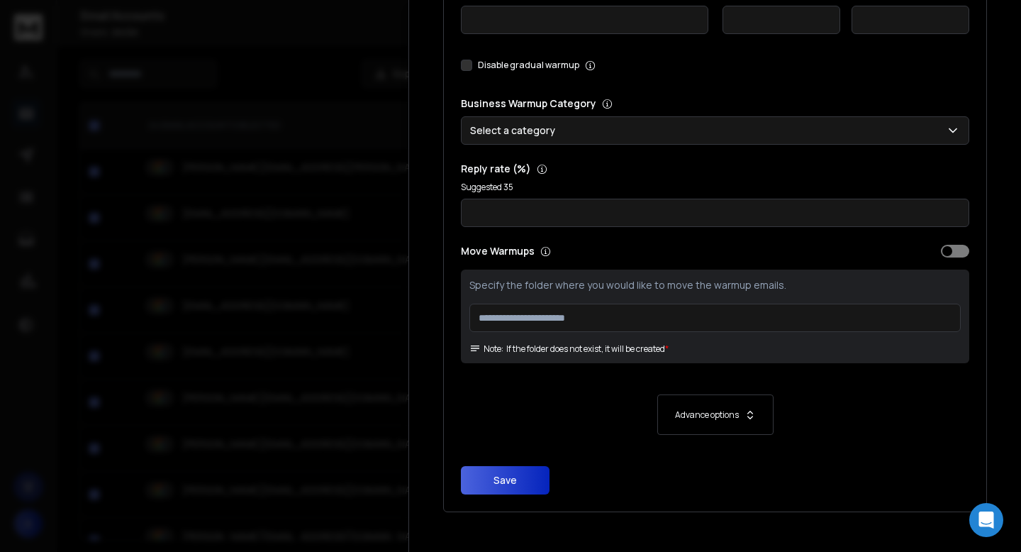
click at [518, 479] on button "Save" at bounding box center [505, 480] width 89 height 28
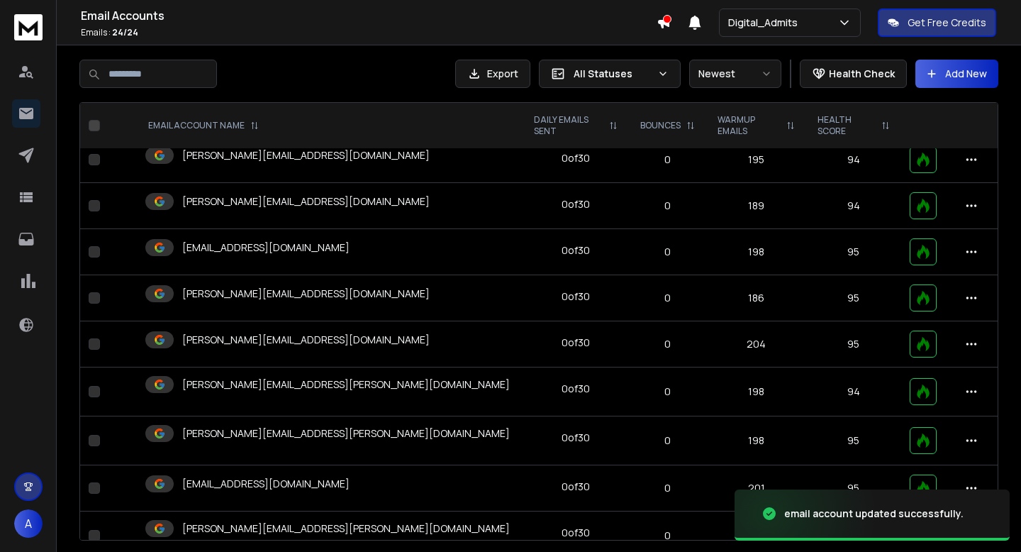
scroll to position [726, 0]
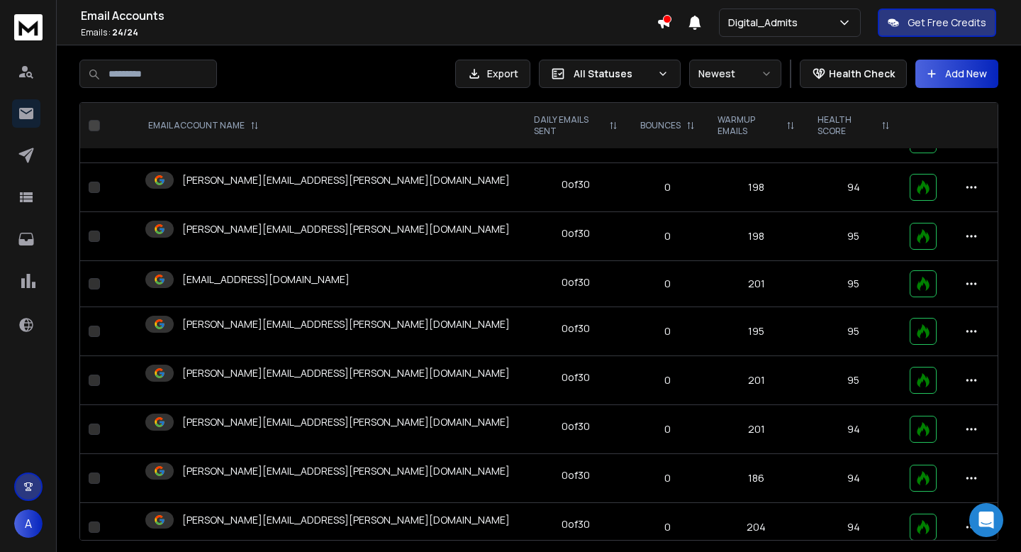
click at [523, 278] on td "0 of 30" at bounding box center [576, 279] width 106 height 37
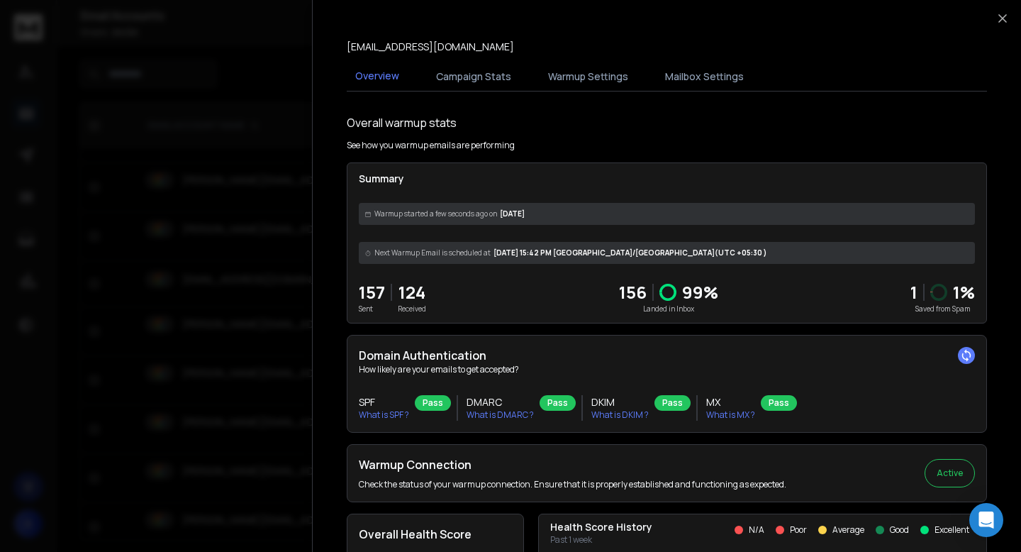
scroll to position [613, 0]
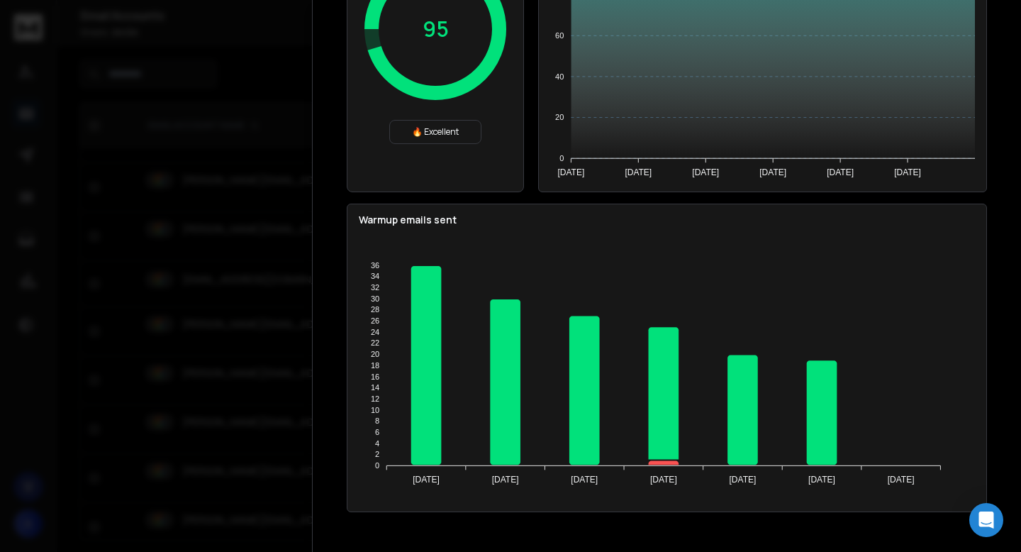
click at [168, 326] on div at bounding box center [510, 276] width 1021 height 552
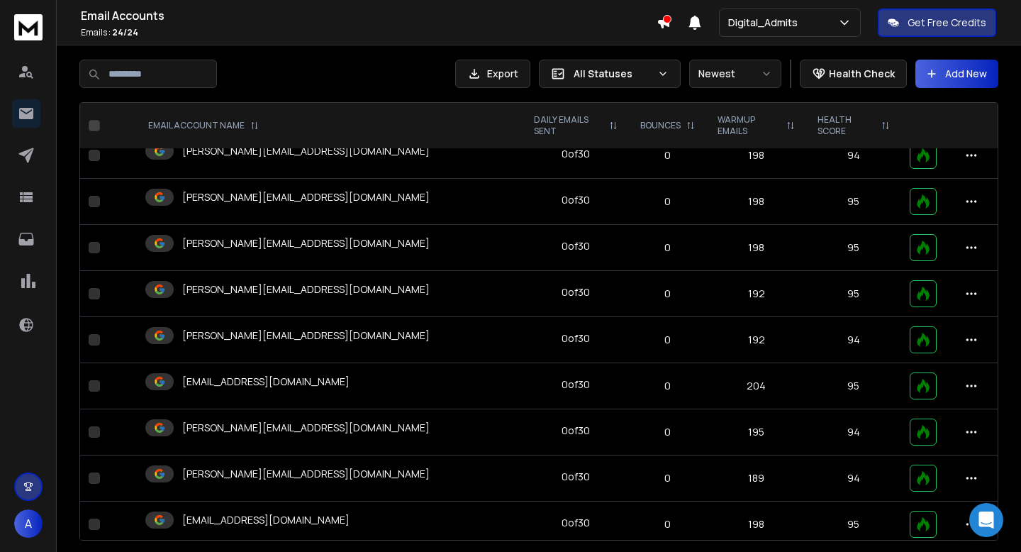
scroll to position [0, 0]
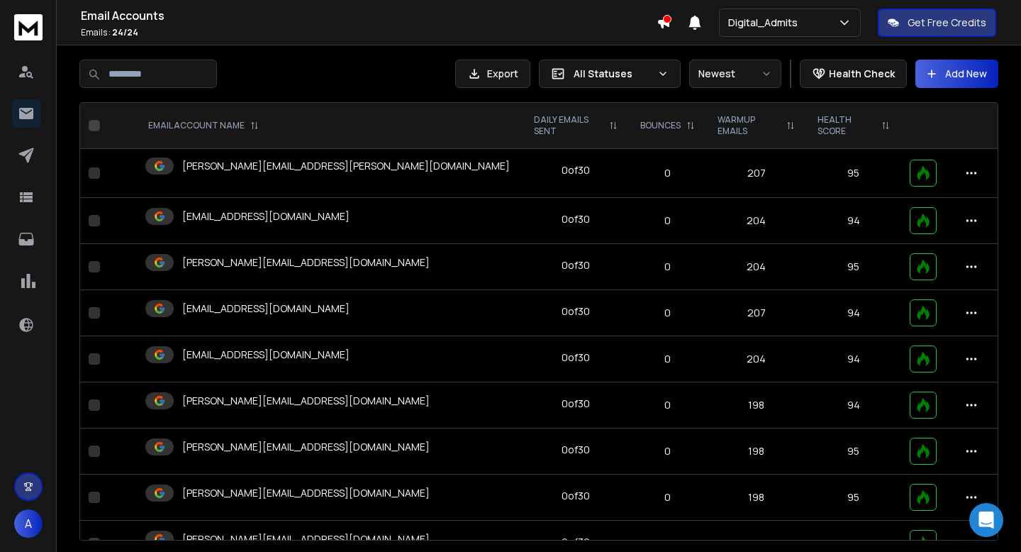
click at [629, 183] on td "0" at bounding box center [667, 173] width 77 height 49
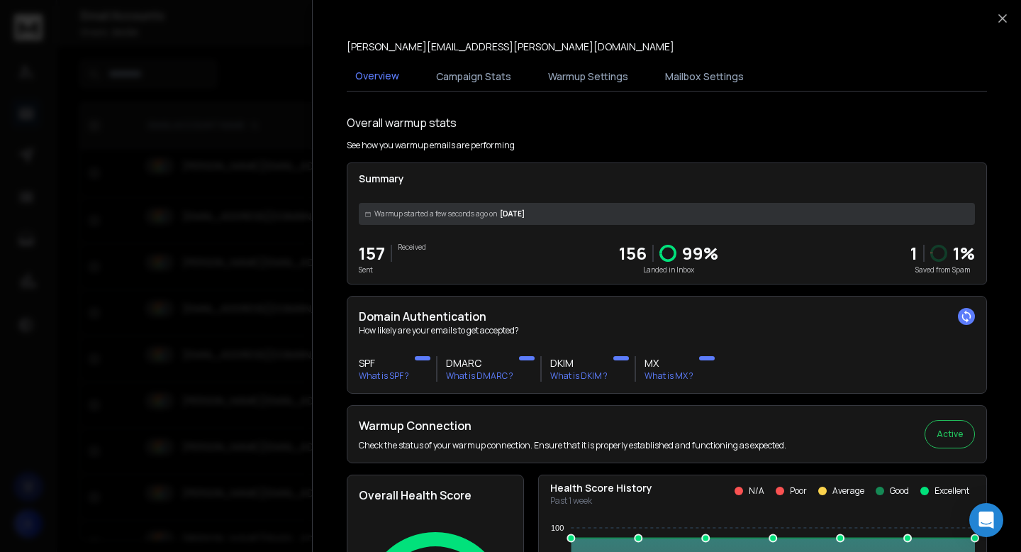
click at [598, 82] on button "Warmup Settings" at bounding box center [588, 76] width 97 height 31
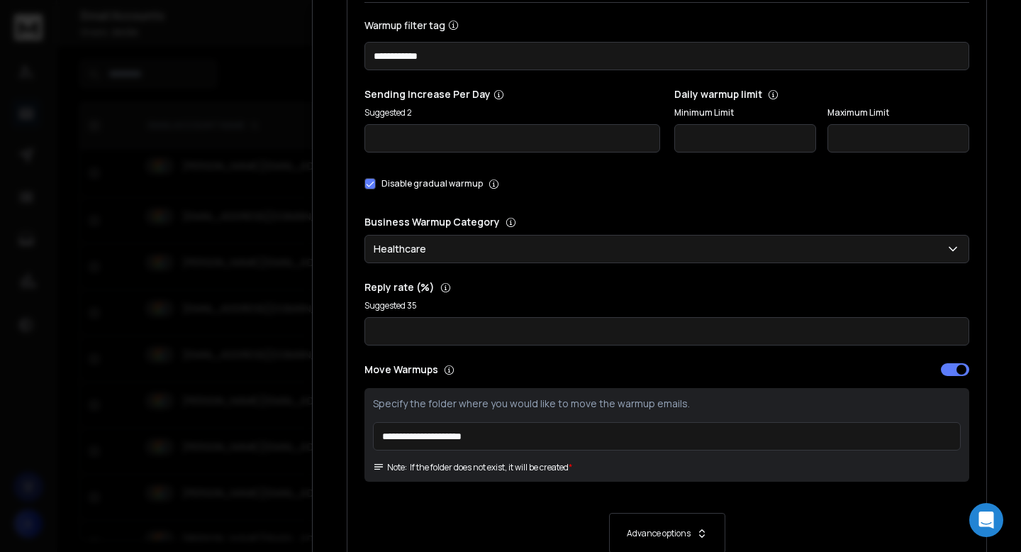
click at [206, 346] on div at bounding box center [510, 276] width 1021 height 552
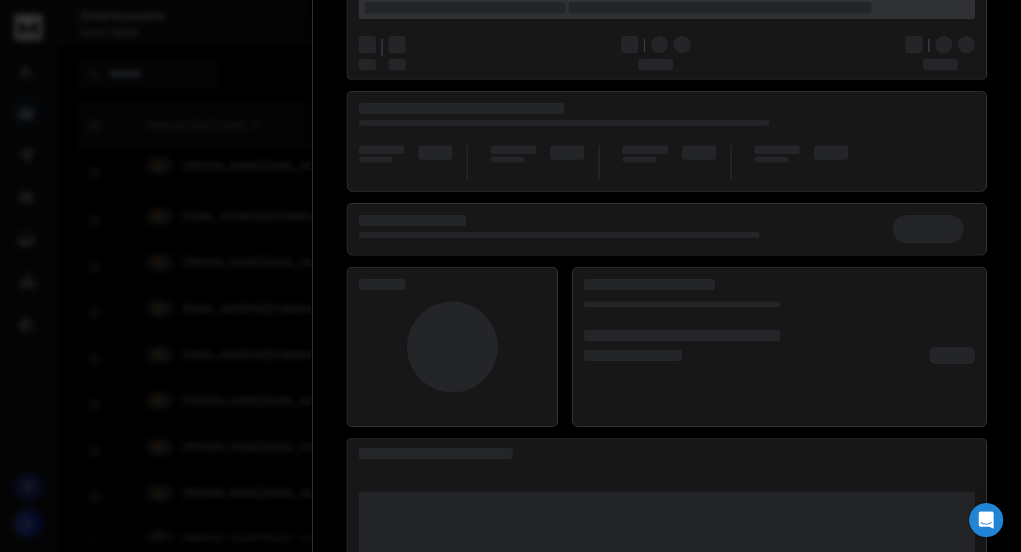
scroll to position [185, 0]
